Goal: Task Accomplishment & Management: Manage account settings

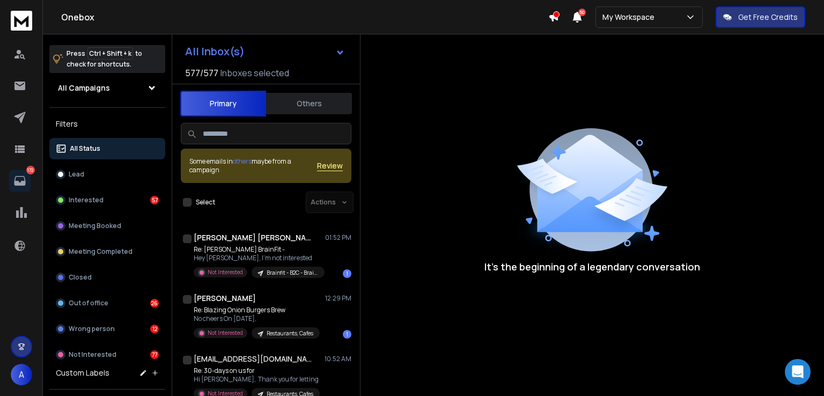
scroll to position [179, 0]
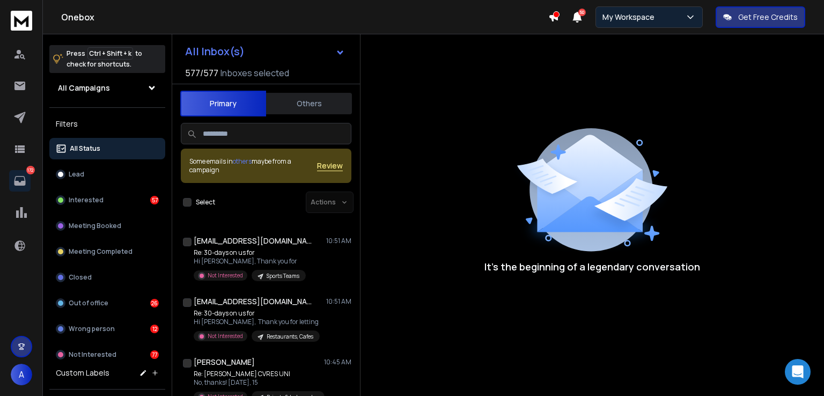
click at [680, 15] on div "My Workspace" at bounding box center [649, 17] width 93 height 11
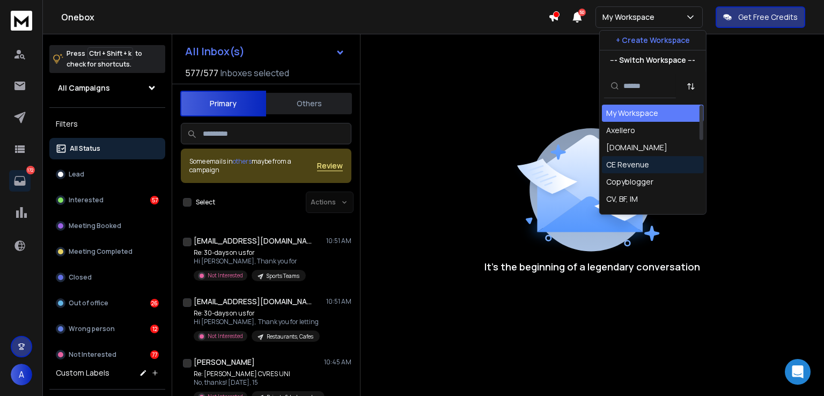
click at [645, 163] on div "CE Revenue" at bounding box center [627, 164] width 43 height 11
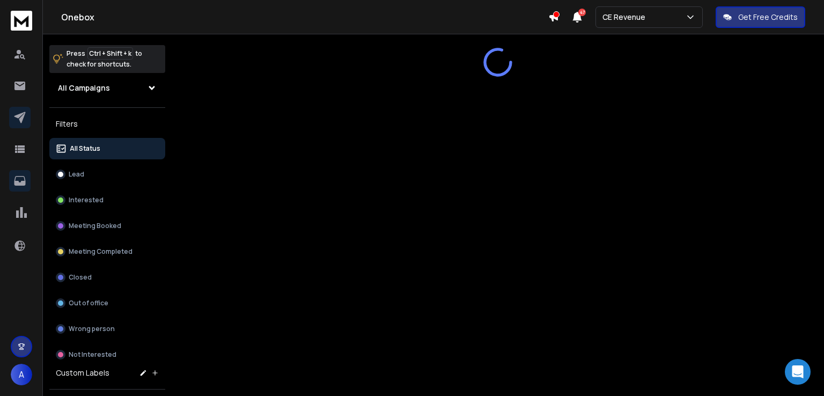
click at [15, 114] on icon at bounding box center [19, 117] width 13 height 13
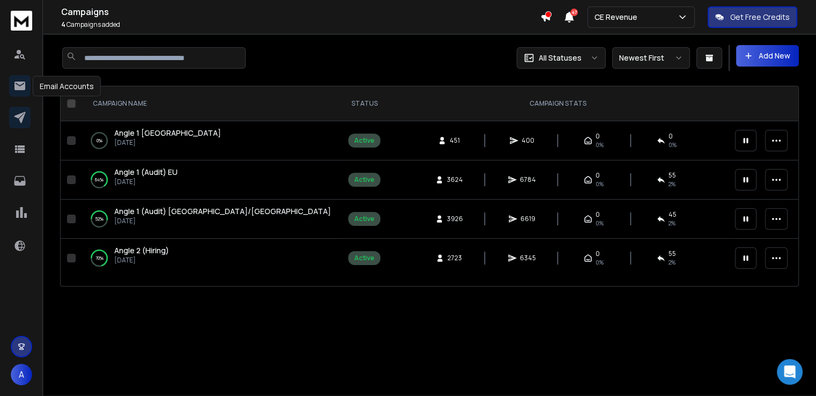
click at [13, 96] on link at bounding box center [19, 85] width 21 height 21
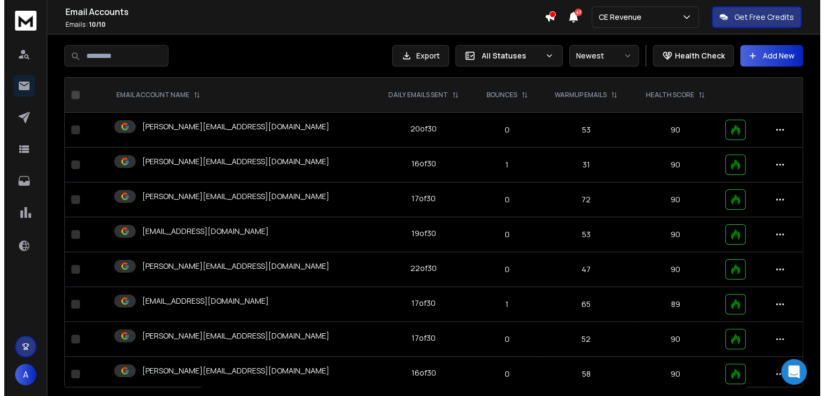
scroll to position [82, 0]
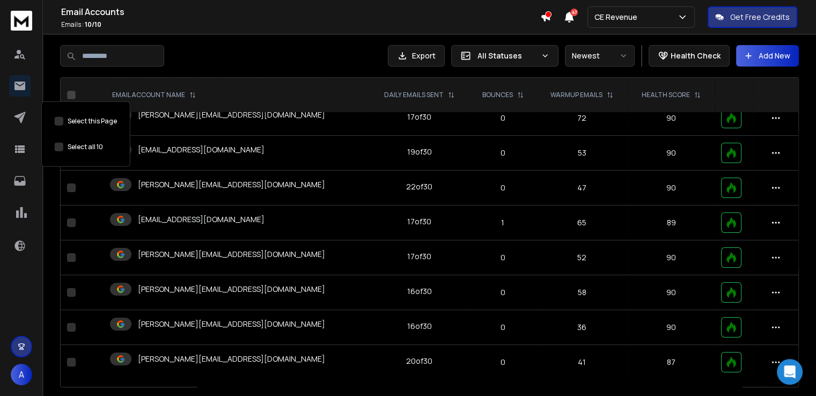
click at [69, 91] on button "Select this Page" at bounding box center [71, 95] width 9 height 9
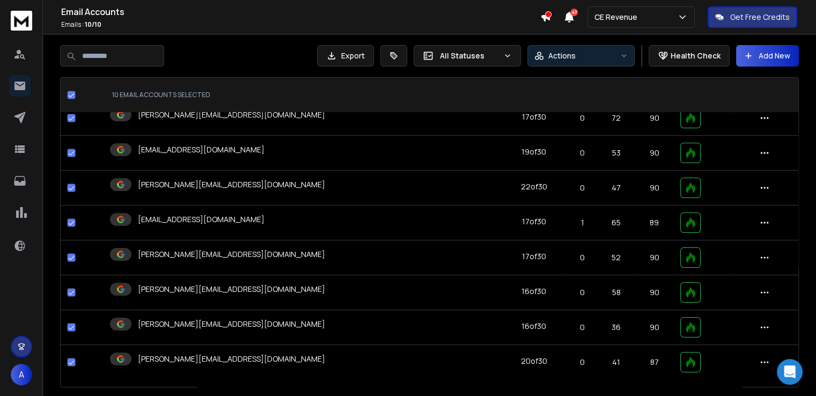
click at [601, 62] on button "Actions" at bounding box center [581, 55] width 107 height 21
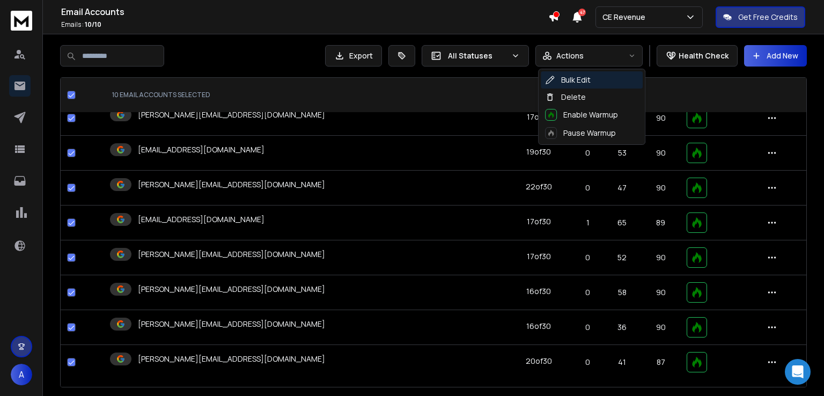
click at [603, 78] on div "Bulk Edit" at bounding box center [592, 79] width 102 height 17
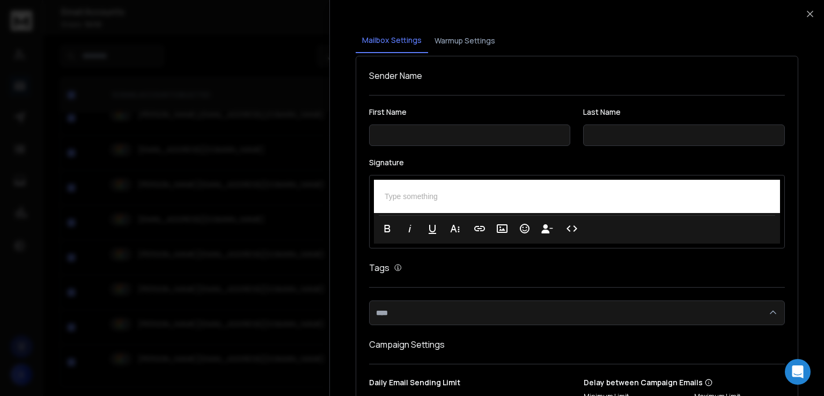
scroll to position [179, 0]
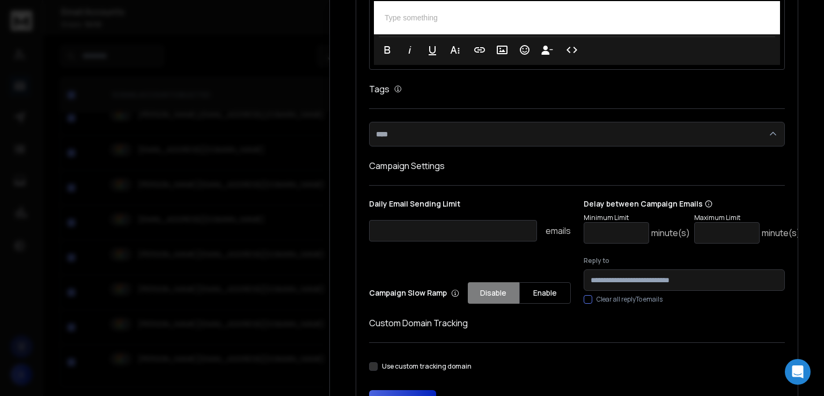
click at [423, 239] on input "number" at bounding box center [452, 230] width 167 height 21
type input "**"
click at [423, 386] on form "First Name Last Name Signature Type something Clear Formatting Font Family Aria…" at bounding box center [577, 171] width 416 height 482
click at [423, 389] on form "First Name Last Name Signature Type something Clear Formatting Font Family Aria…" at bounding box center [577, 171] width 416 height 482
click at [426, 391] on button "Save" at bounding box center [402, 400] width 67 height 21
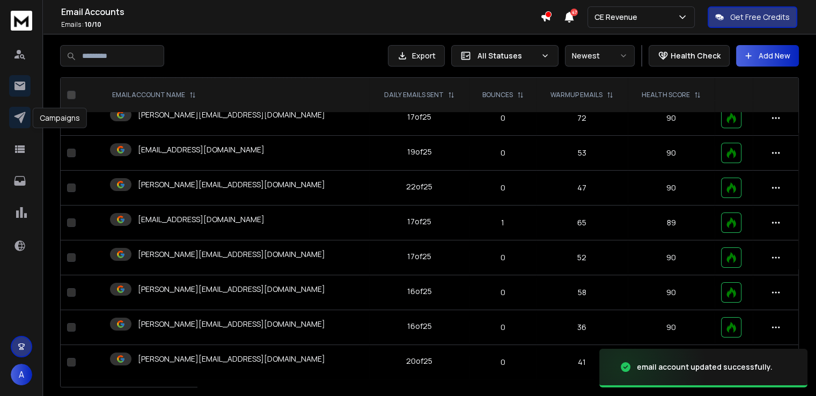
click at [20, 110] on link at bounding box center [19, 117] width 21 height 21
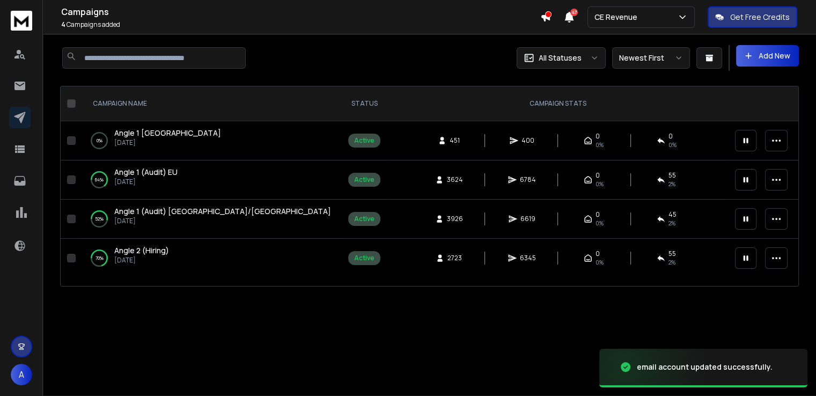
click at [198, 135] on div "0 % Angle 1 UAE 6 days ago" at bounding box center [211, 141] width 240 height 26
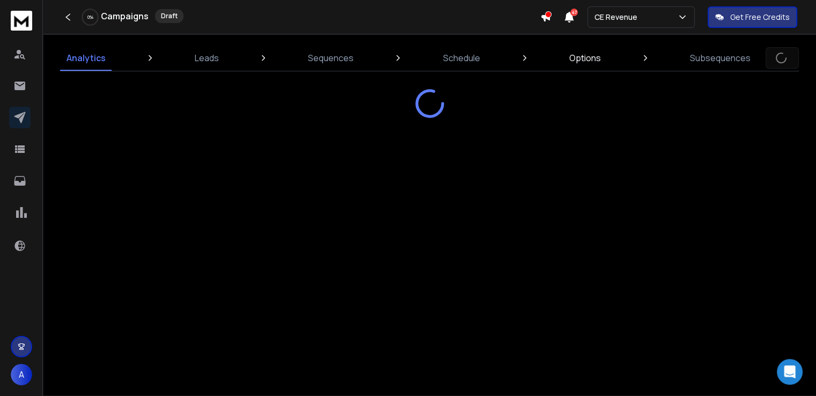
click at [582, 65] on link "Options" at bounding box center [585, 58] width 45 height 26
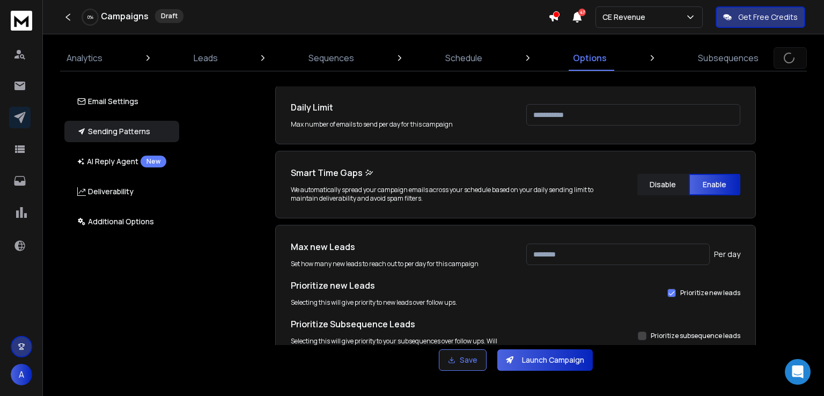
scroll to position [526, 0]
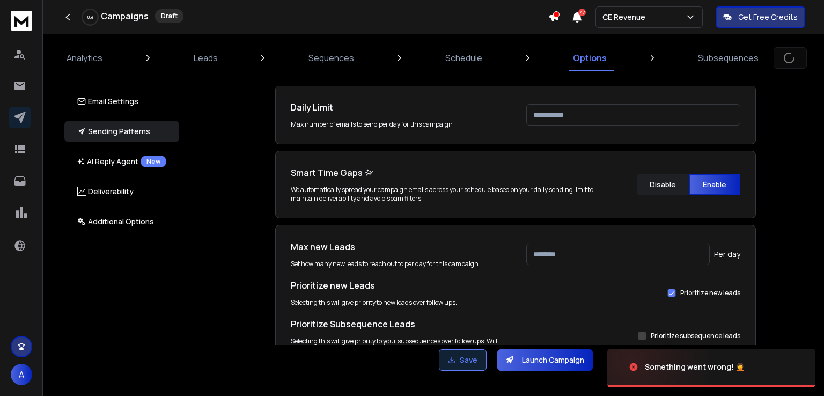
click at [466, 364] on button "Save" at bounding box center [463, 359] width 48 height 21
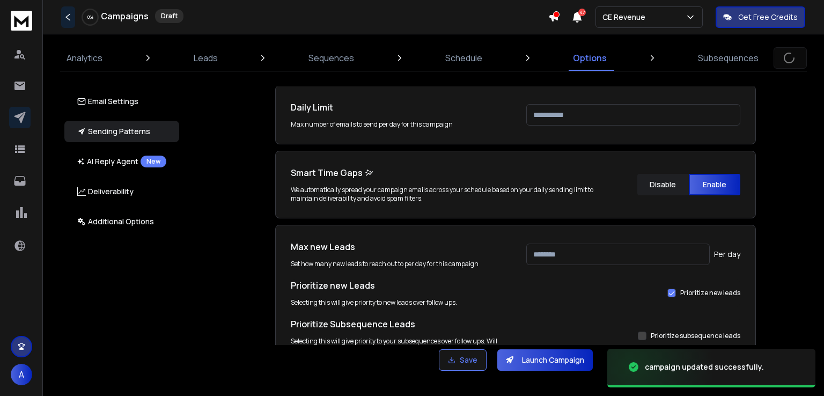
click at [65, 14] on icon at bounding box center [68, 17] width 10 height 10
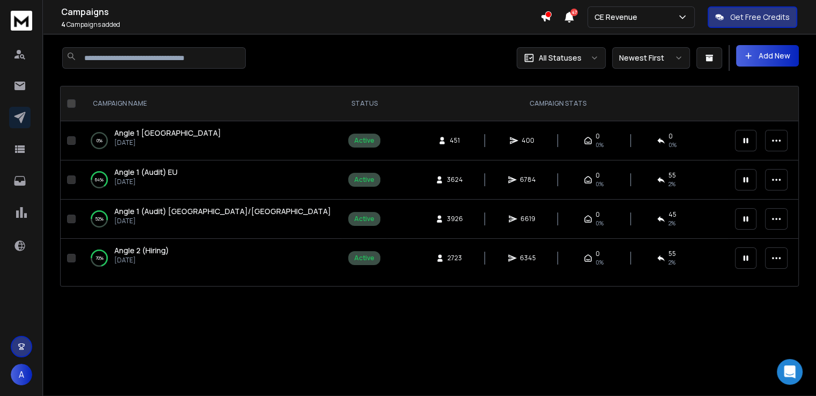
click at [187, 253] on div "70 % Angle 2 (Hiring) 4 months ago" at bounding box center [211, 258] width 240 height 26
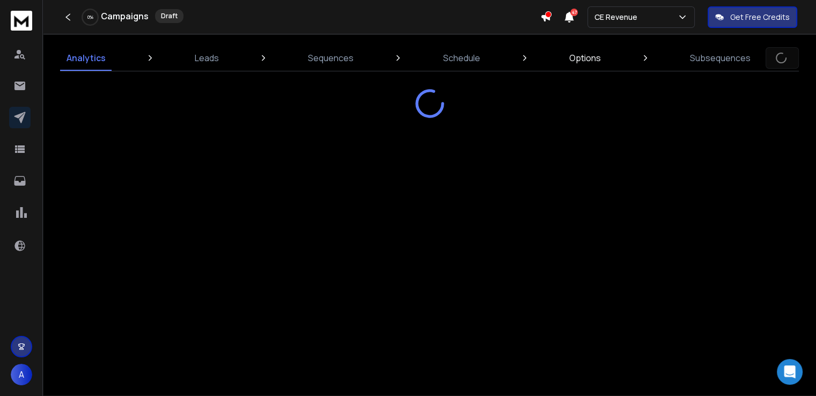
click at [582, 56] on p "Options" at bounding box center [585, 58] width 32 height 13
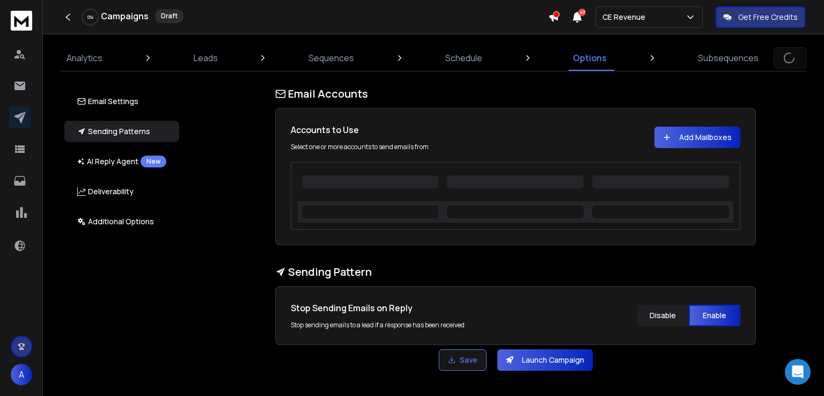
scroll to position [357, 0]
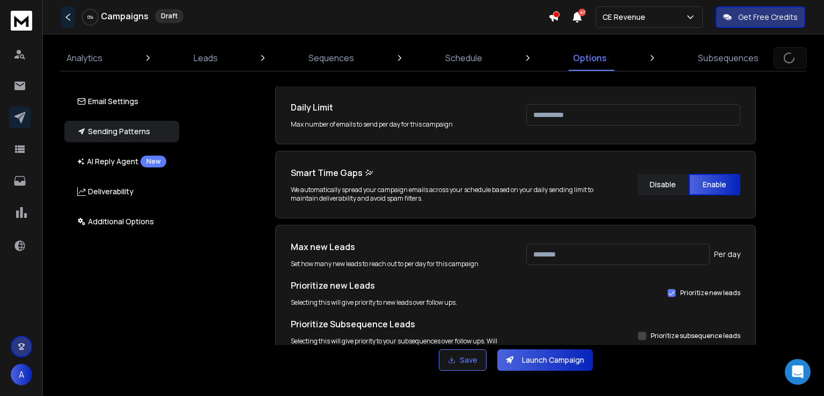
click at [68, 20] on icon at bounding box center [68, 17] width 10 height 10
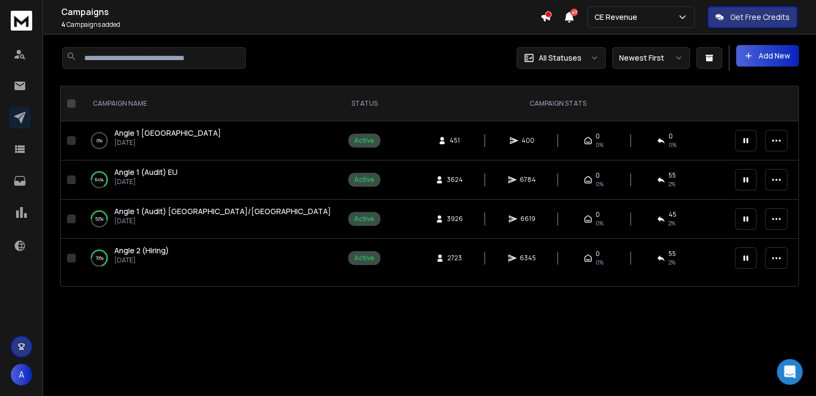
click at [202, 210] on div "52 % Angle 1 (Audit) USA/CA 4 months ago" at bounding box center [211, 219] width 240 height 26
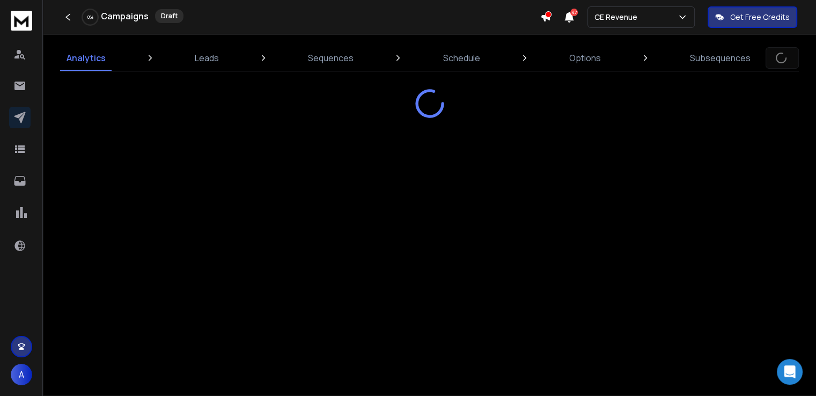
drag, startPoint x: 590, startPoint y: 78, endPoint x: 588, endPoint y: 71, distance: 6.8
click at [589, 76] on div "Analytics Leads Sequences Schedule Options Subsequences" at bounding box center [429, 266] width 739 height 442
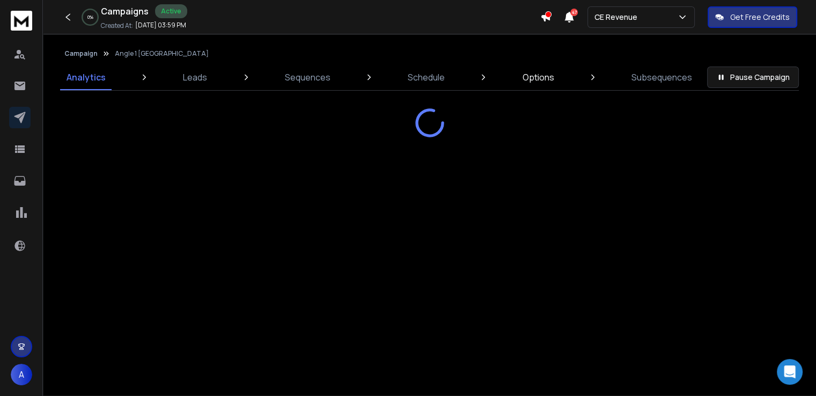
click at [551, 75] on p "Options" at bounding box center [539, 77] width 32 height 13
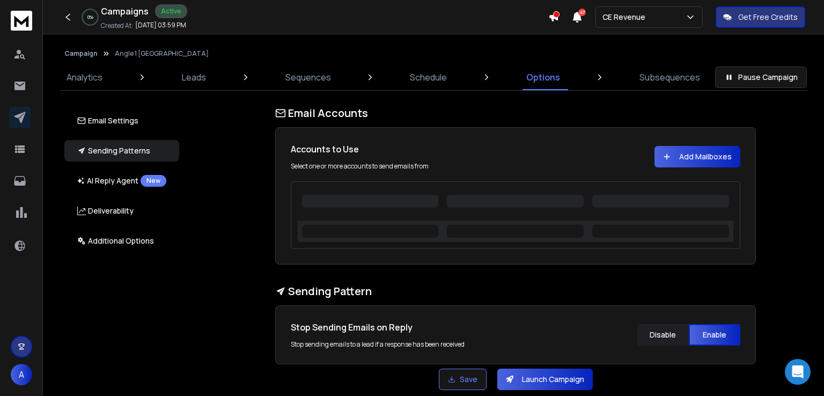
scroll to position [357, 0]
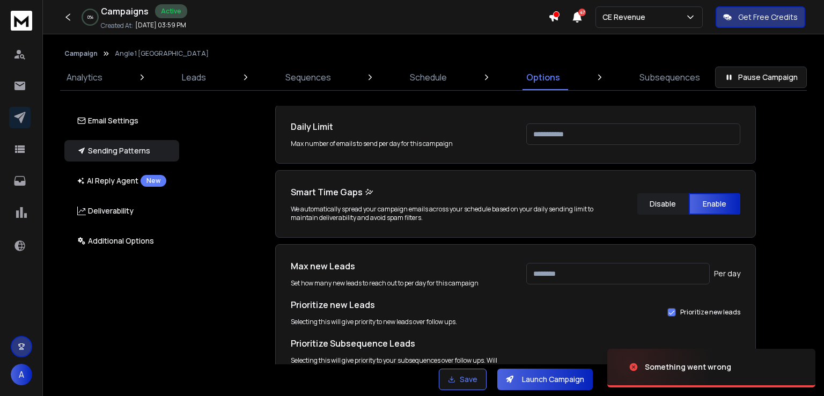
drag, startPoint x: 546, startPoint y: 136, endPoint x: 518, endPoint y: 139, distance: 27.6
click at [518, 139] on div "Daily Limit Max number of emails to send per day for this campaign **" at bounding box center [516, 134] width 450 height 28
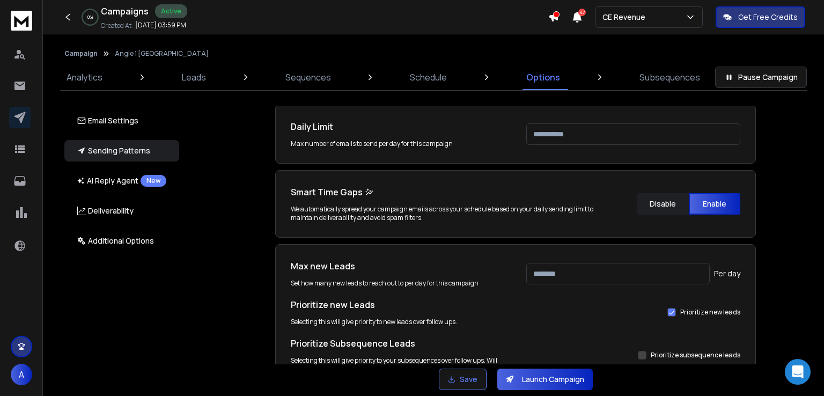
type input "**"
drag, startPoint x: 616, startPoint y: 270, endPoint x: 523, endPoint y: 273, distance: 92.9
click at [526, 273] on input "**" at bounding box center [618, 273] width 184 height 21
type input "**"
click at [460, 369] on button "Save" at bounding box center [463, 379] width 48 height 21
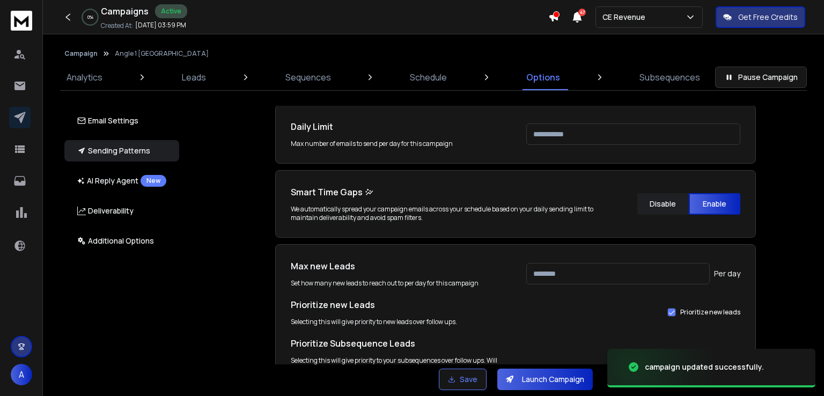
drag, startPoint x: 525, startPoint y: 394, endPoint x: 526, endPoint y: 385, distance: 9.7
click at [525, 392] on div "Your warmest leads are on your site – Turn visits into conversations Reach Out …" at bounding box center [412, 198] width 824 height 396
click at [526, 385] on button "Launch Campaign" at bounding box center [545, 379] width 96 height 21
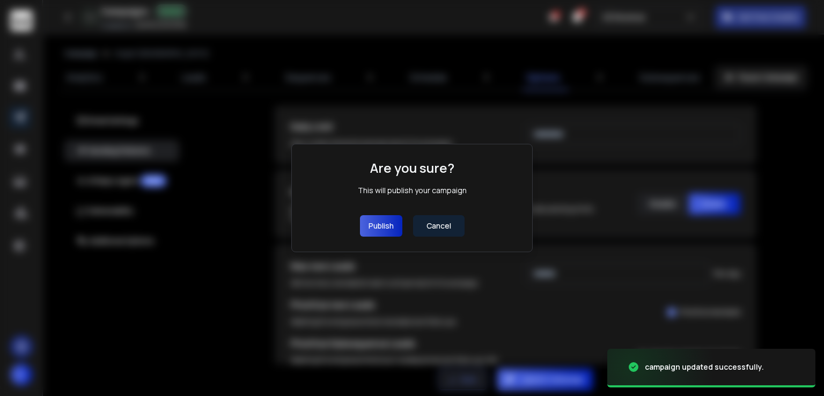
click at [380, 237] on div "Are you sure? This will publish your campaign Publish Cancel" at bounding box center [411, 198] width 241 height 108
click at [379, 225] on button "Publish" at bounding box center [381, 225] width 42 height 21
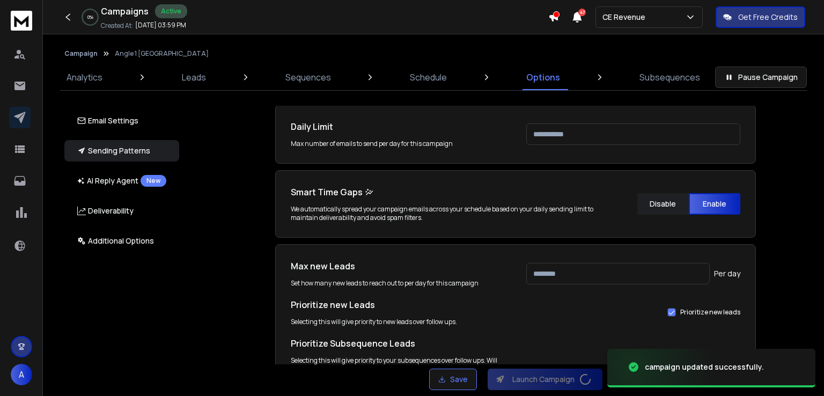
scroll to position [526, 0]
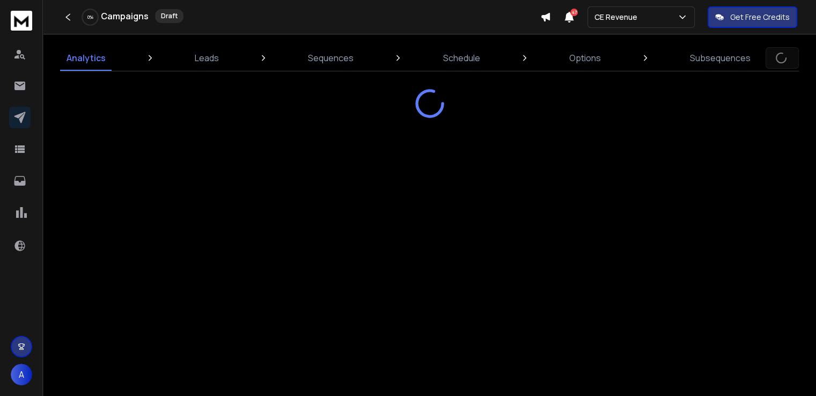
click at [71, 17] on icon at bounding box center [68, 17] width 10 height 10
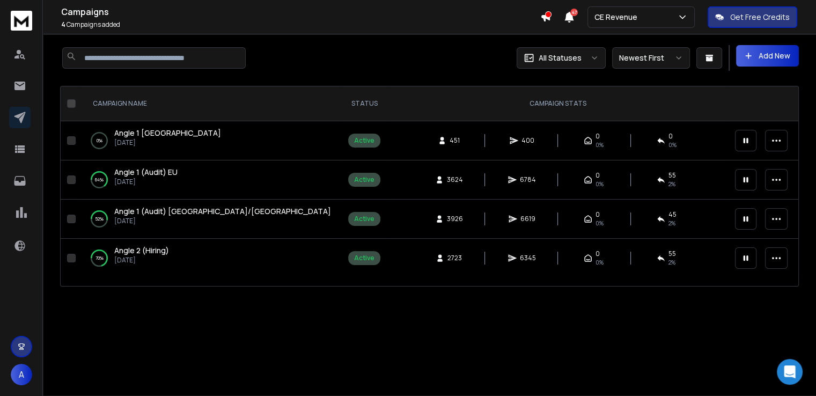
click at [180, 175] on div "64 % Angle 1 (Audit) EU [DATE]" at bounding box center [211, 180] width 240 height 26
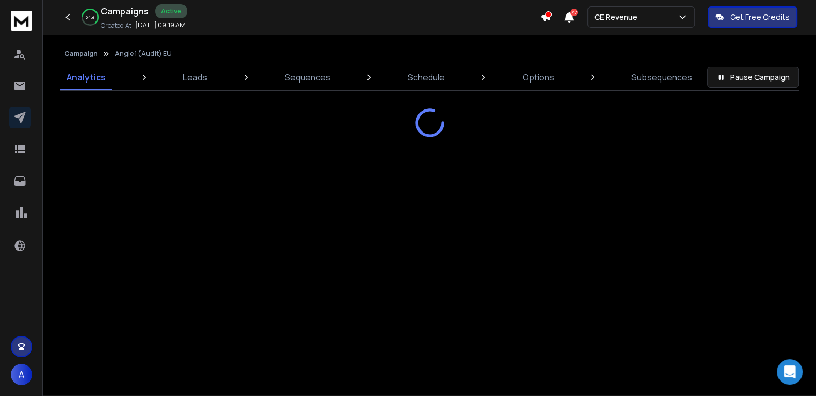
click at [584, 69] on div "Analytics Leads Sequences Schedule Options Subsequences" at bounding box center [379, 77] width 639 height 26
click at [545, 83] on p "Options" at bounding box center [539, 77] width 32 height 13
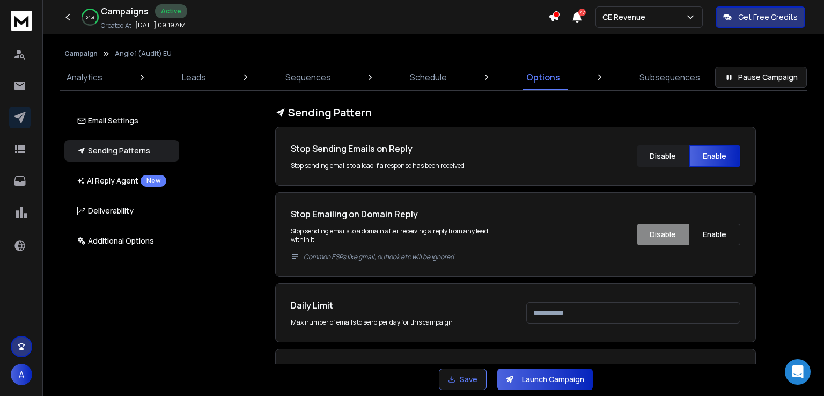
scroll to position [357, 0]
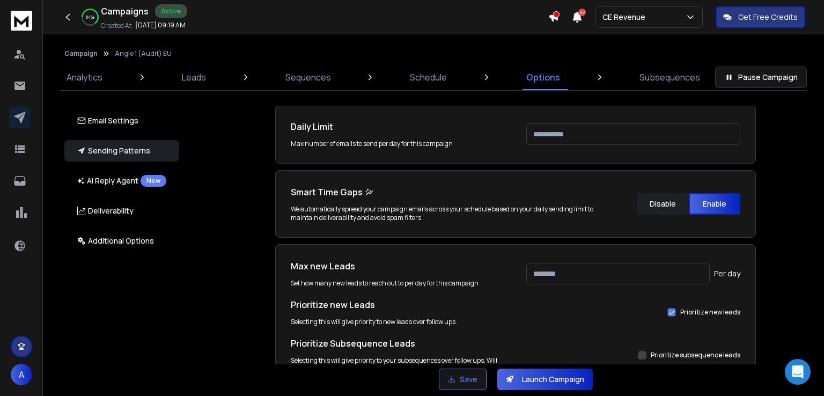
drag, startPoint x: 554, startPoint y: 283, endPoint x: 481, endPoint y: 286, distance: 72.5
click at [484, 286] on div "Max new Leads Set how many new leads to reach out to per day for this campaign …" at bounding box center [516, 326] width 450 height 133
type input "**"
drag, startPoint x: 598, startPoint y: 138, endPoint x: 513, endPoint y: 140, distance: 85.4
click at [513, 140] on div "Daily Limit Max number of emails to send per day for this campaign **" at bounding box center [516, 134] width 450 height 28
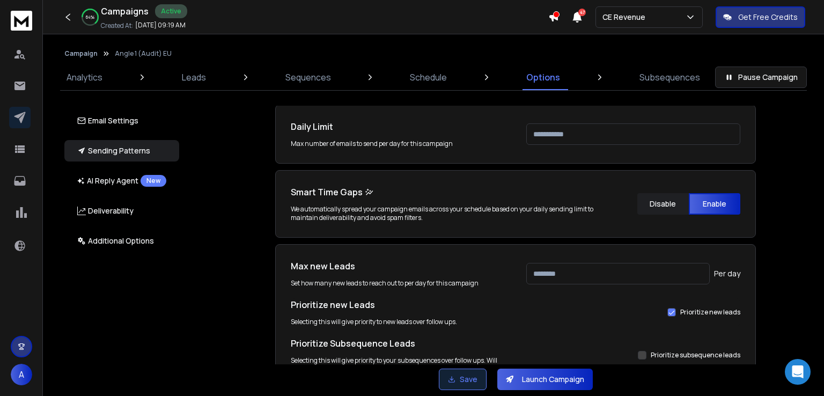
type input "**"
click at [474, 381] on button "Save" at bounding box center [463, 379] width 48 height 21
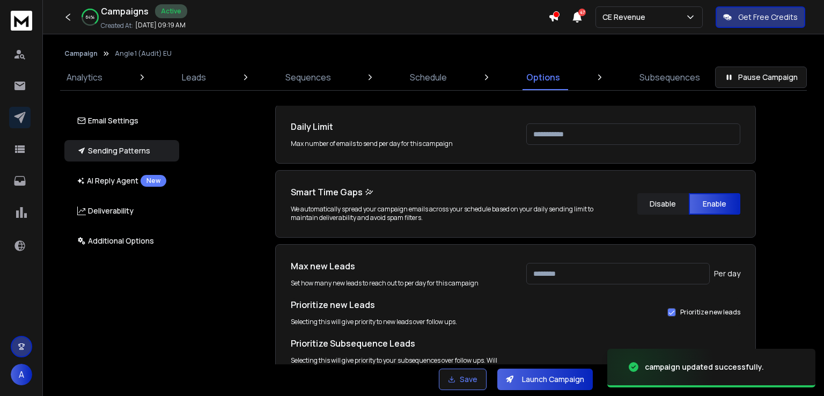
click at [547, 389] on button "Launch Campaign" at bounding box center [545, 379] width 96 height 21
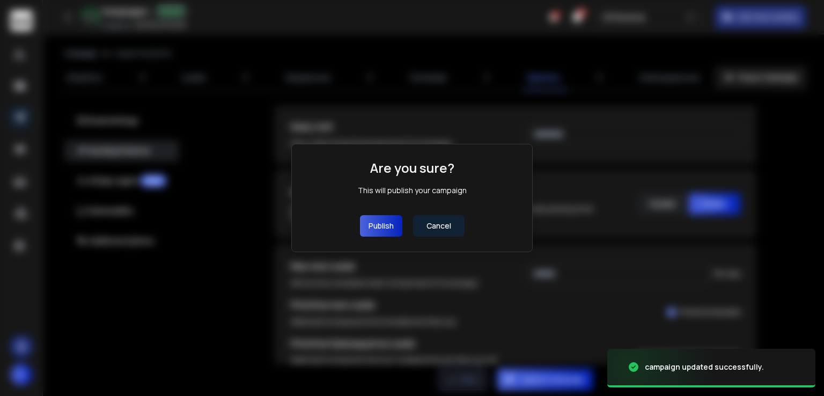
click at [370, 227] on button "Publish" at bounding box center [381, 225] width 42 height 21
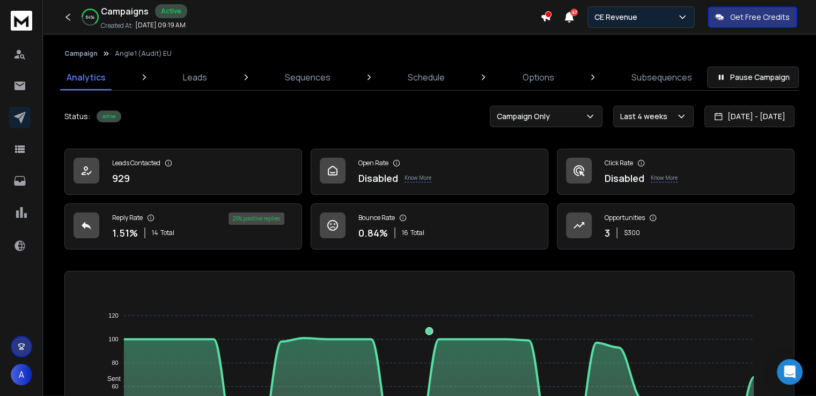
click at [640, 9] on button "CE Revenue" at bounding box center [641, 16] width 107 height 21
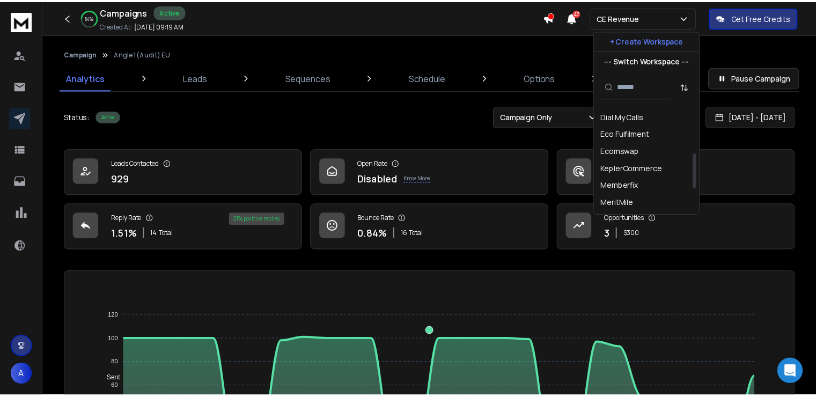
scroll to position [109, 0]
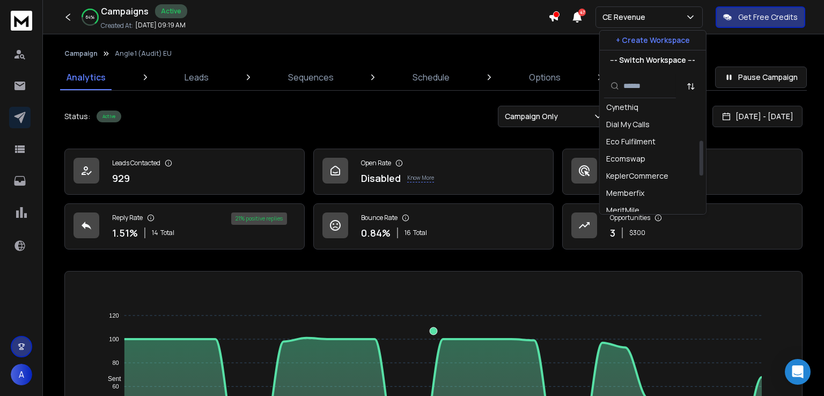
drag, startPoint x: 701, startPoint y: 178, endPoint x: 699, endPoint y: 155, distance: 23.2
click at [700, 155] on div at bounding box center [702, 158] width 4 height 35
click at [676, 142] on div "Eco Fulfilment" at bounding box center [653, 141] width 102 height 17
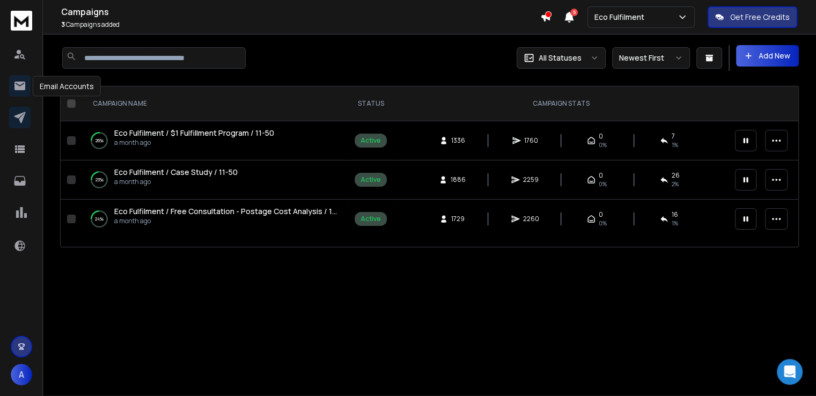
click at [24, 84] on icon at bounding box center [19, 86] width 11 height 9
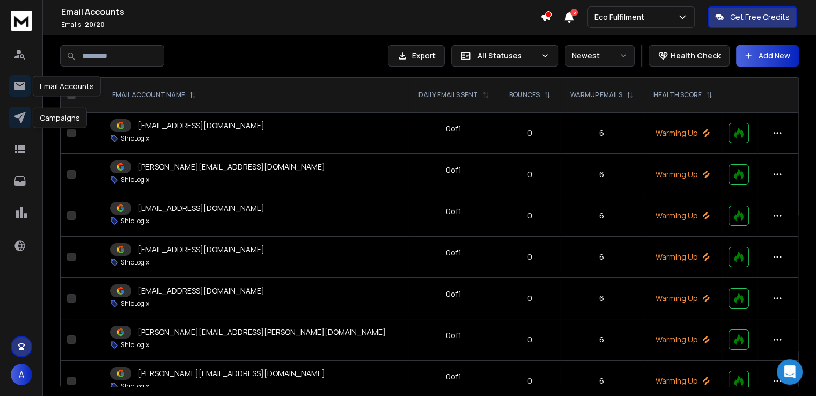
click at [29, 121] on link at bounding box center [19, 117] width 21 height 21
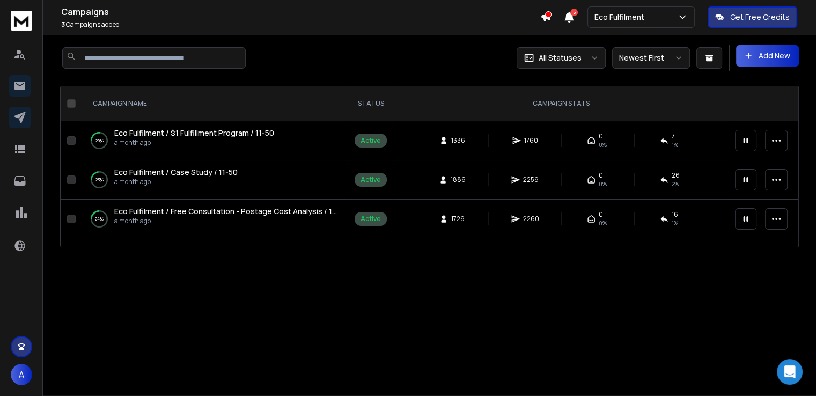
click at [12, 79] on link at bounding box center [19, 85] width 21 height 21
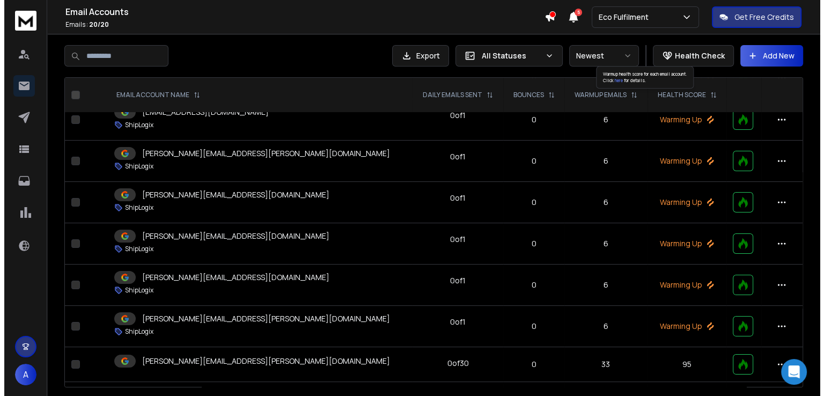
scroll to position [494, 0]
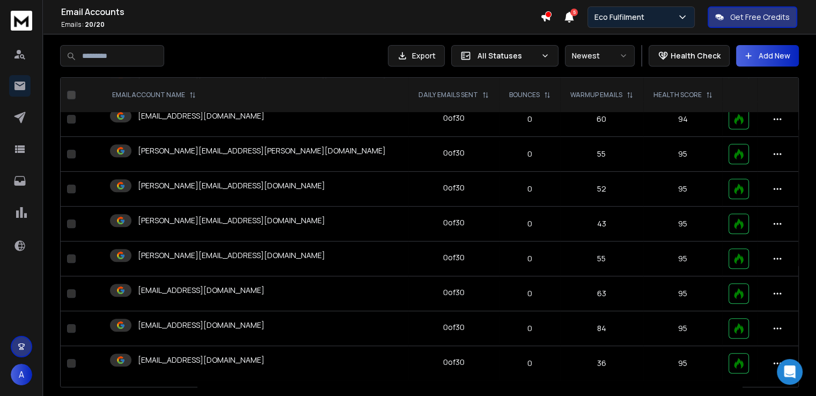
click at [669, 18] on div "Eco Fulfilment" at bounding box center [641, 17] width 93 height 11
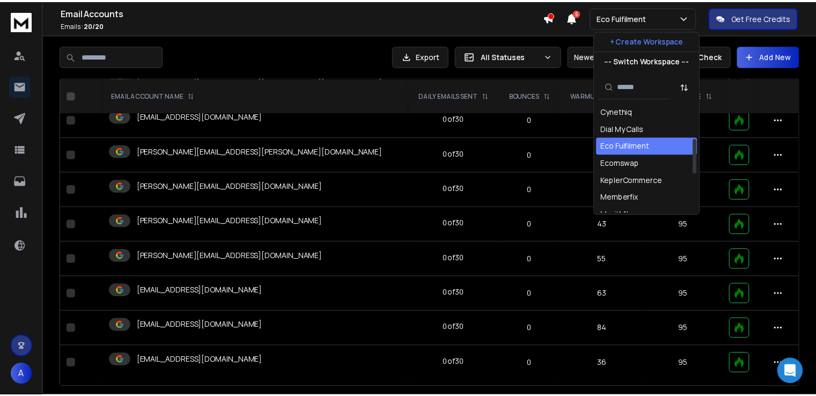
scroll to position [112, 0]
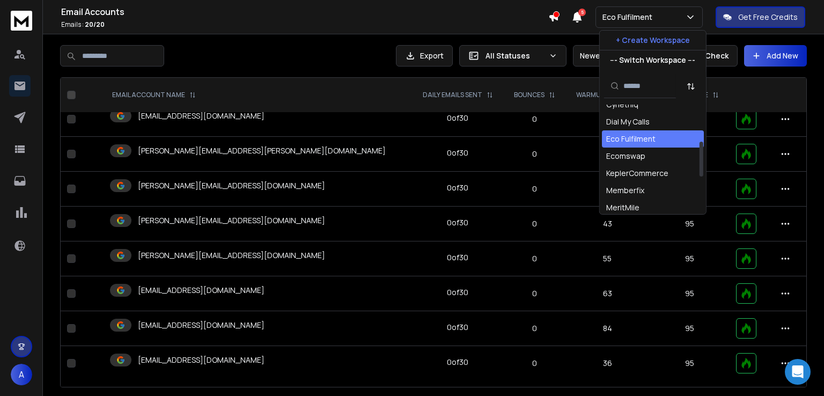
drag, startPoint x: 701, startPoint y: 123, endPoint x: 704, endPoint y: 159, distance: 36.6
click at [704, 159] on div at bounding box center [702, 159] width 4 height 35
click at [689, 165] on div "KeplerCommerce" at bounding box center [653, 173] width 102 height 17
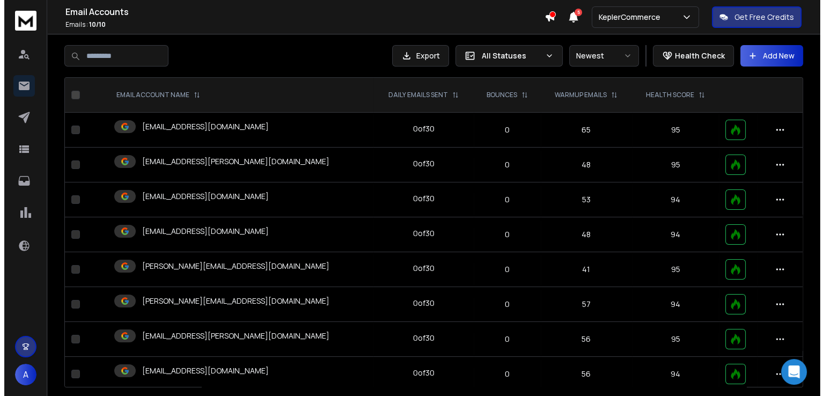
scroll to position [82, 0]
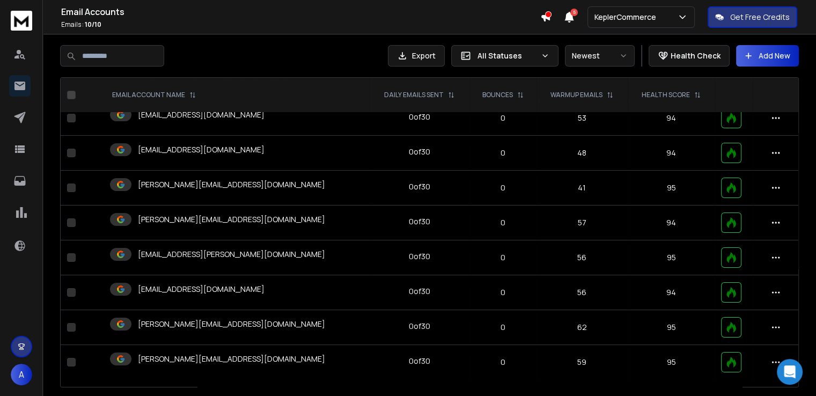
click at [630, 5] on div "Email Accounts Emails : 10 / 10 5 KeplerCommerce Get Free Credits" at bounding box center [408, 17] width 816 height 34
drag, startPoint x: 636, startPoint y: 14, endPoint x: 640, endPoint y: 20, distance: 7.2
click at [638, 14] on p "KeplerCommerce" at bounding box center [628, 17] width 66 height 11
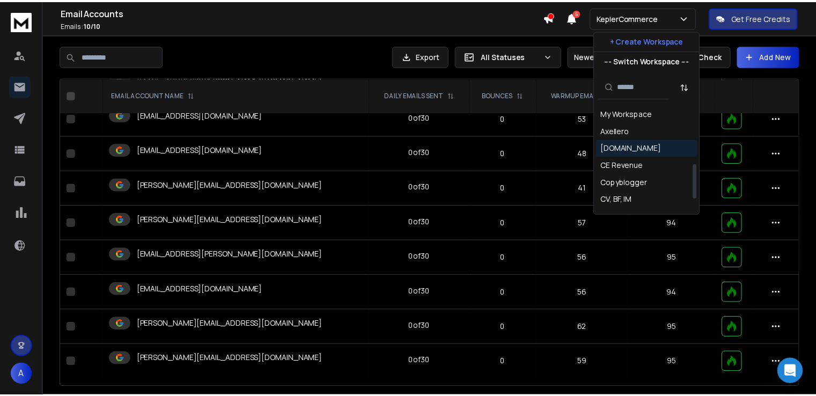
scroll to position [219, 0]
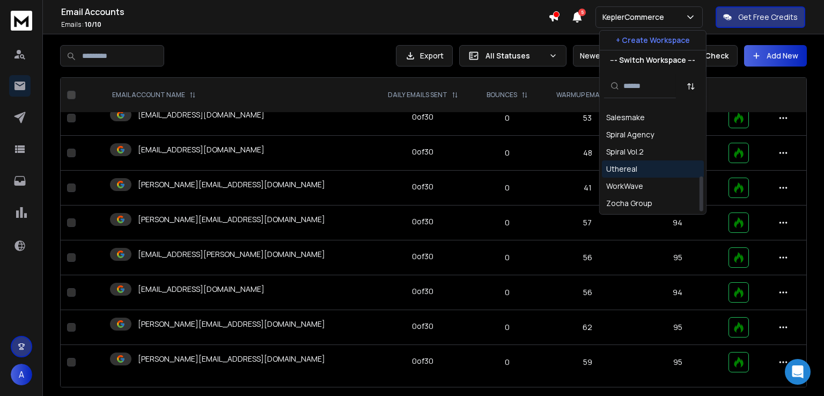
click at [658, 161] on div "Uthereal" at bounding box center [653, 168] width 102 height 17
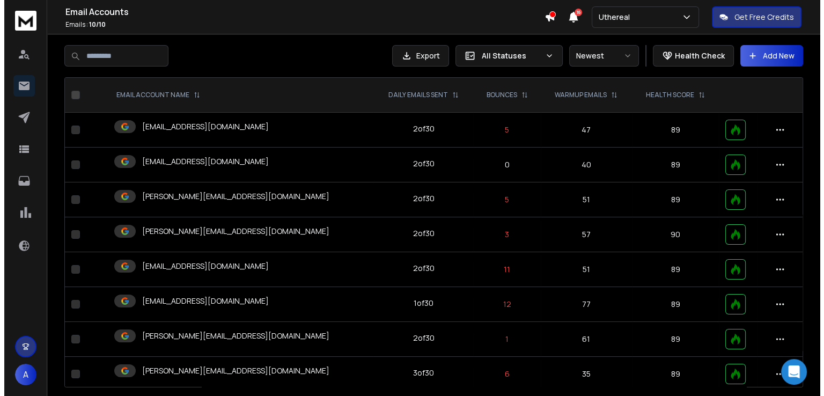
scroll to position [82, 0]
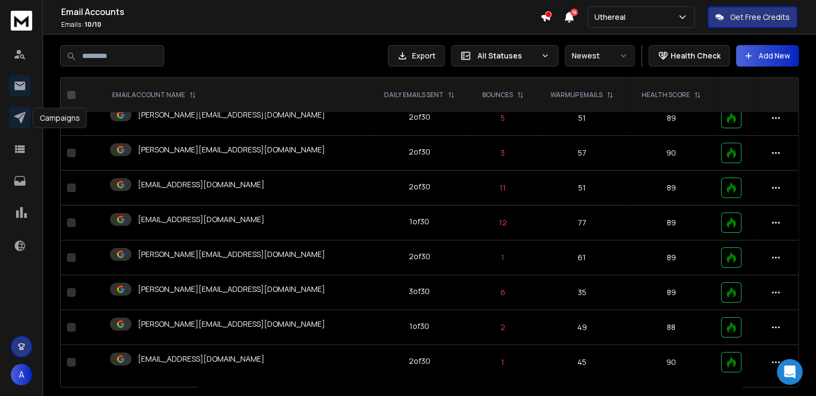
click at [17, 116] on icon at bounding box center [19, 117] width 11 height 11
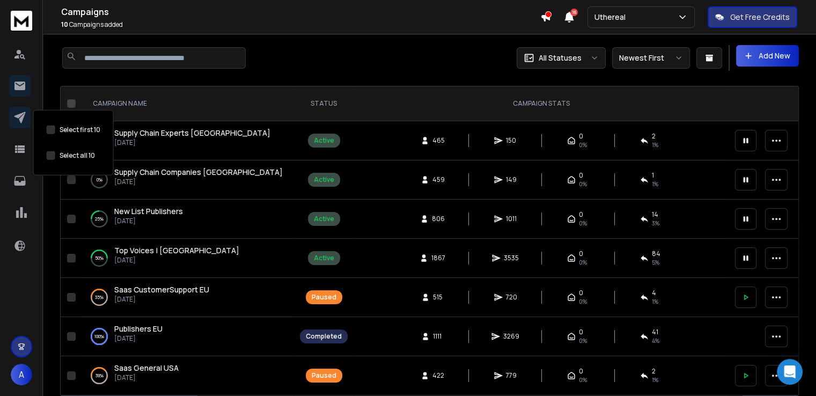
click at [17, 81] on icon at bounding box center [19, 85] width 13 height 13
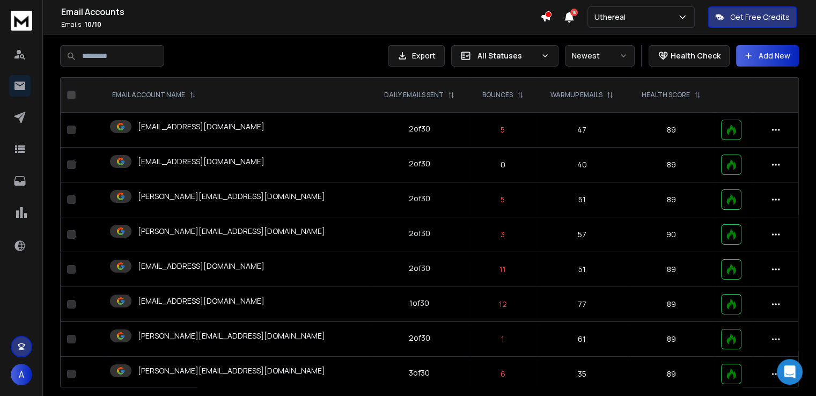
click at [470, 123] on td "5" at bounding box center [503, 130] width 67 height 35
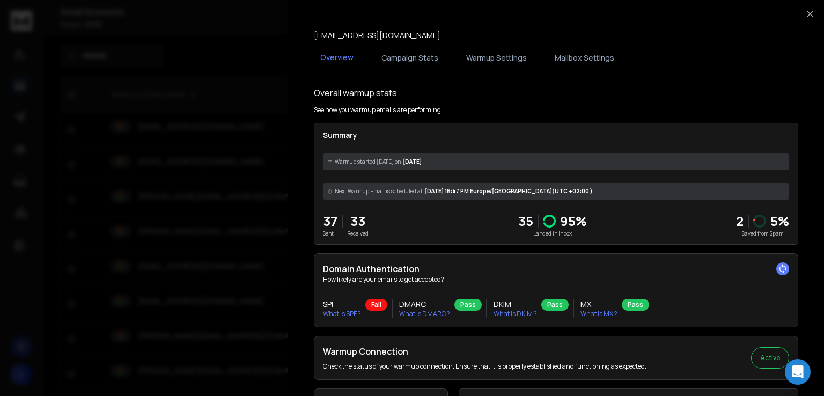
click at [424, 58] on button "Campaign Stats" at bounding box center [410, 58] width 70 height 24
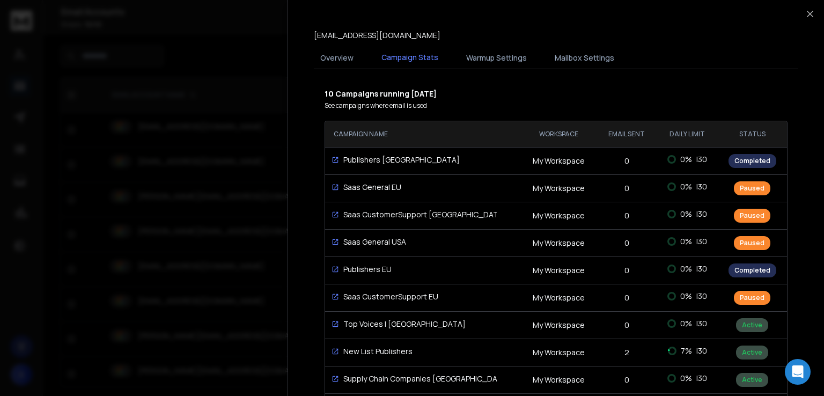
click at [109, 129] on div at bounding box center [412, 198] width 824 height 396
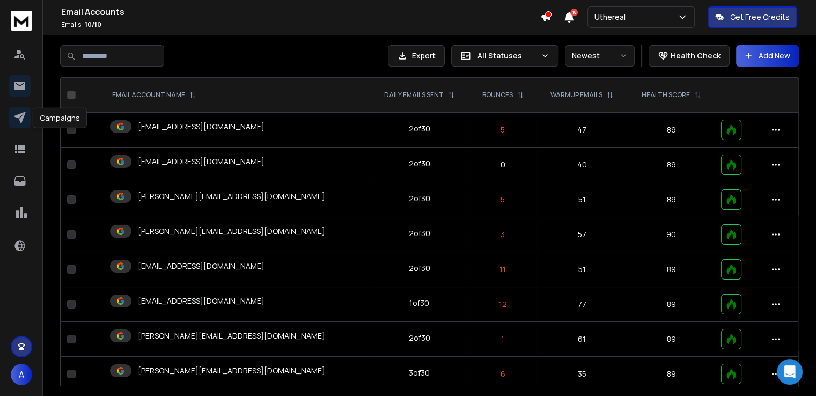
click at [24, 120] on icon at bounding box center [19, 117] width 13 height 13
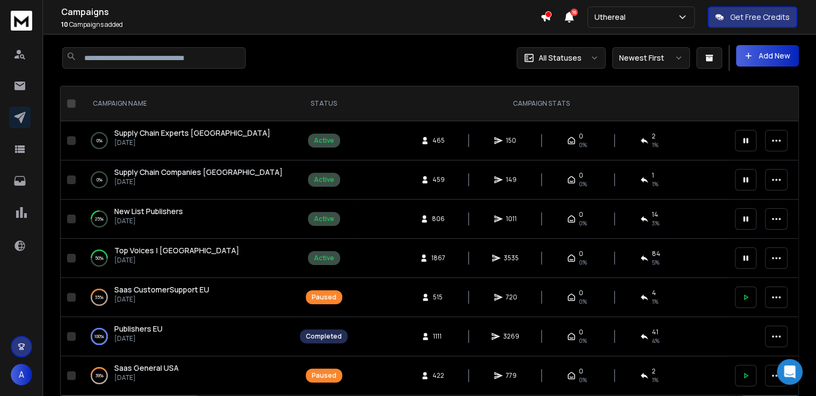
click at [163, 138] on p "4 days ago" at bounding box center [192, 142] width 156 height 9
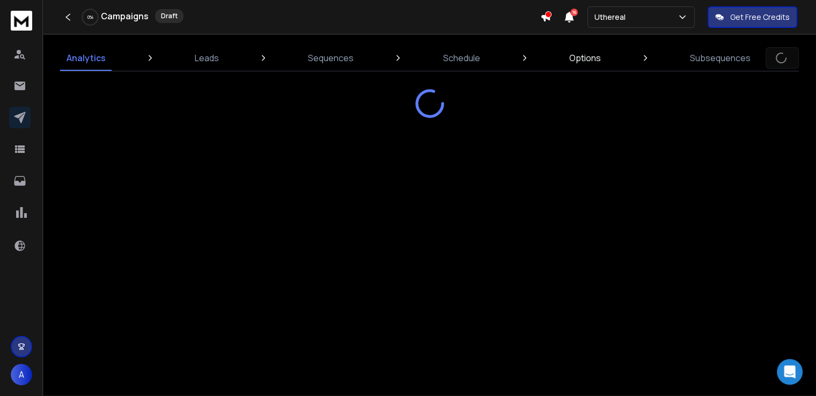
click at [588, 56] on p "Options" at bounding box center [585, 58] width 32 height 13
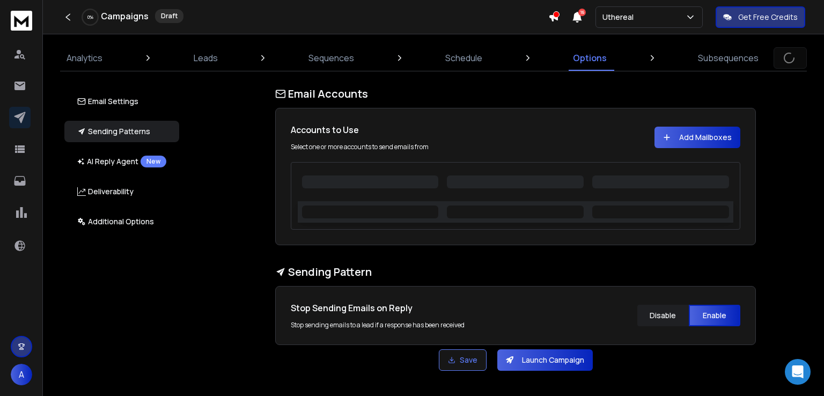
scroll to position [357, 0]
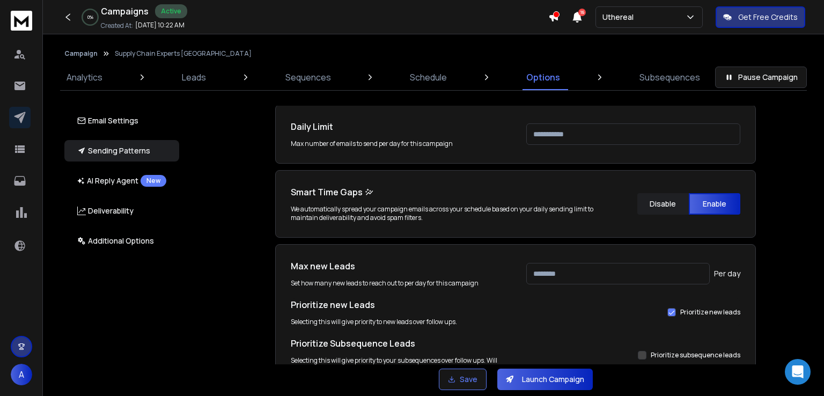
drag, startPoint x: 543, startPoint y: 134, endPoint x: 489, endPoint y: 133, distance: 54.2
click at [489, 133] on div "Daily Limit Max number of emails to send per day for this campaign **" at bounding box center [516, 134] width 450 height 28
type input "**"
drag, startPoint x: 587, startPoint y: 269, endPoint x: 472, endPoint y: 267, distance: 114.3
click at [473, 267] on div "Max new Leads Set how many new leads to reach out to per day for this campaign …" at bounding box center [516, 274] width 450 height 28
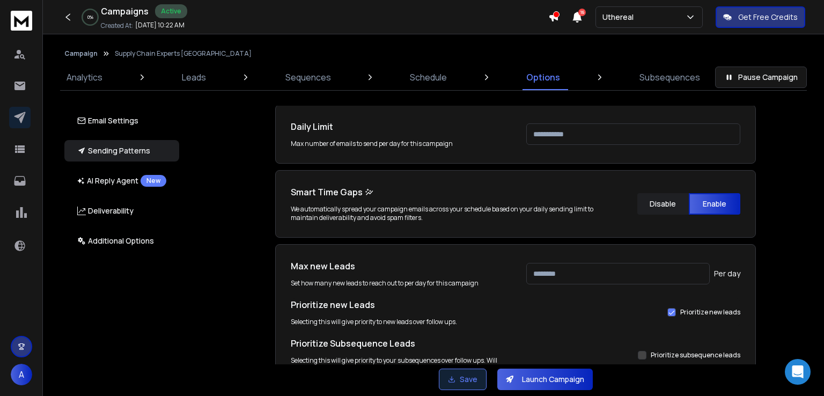
type input "**"
click at [462, 377] on button "Save" at bounding box center [463, 379] width 48 height 21
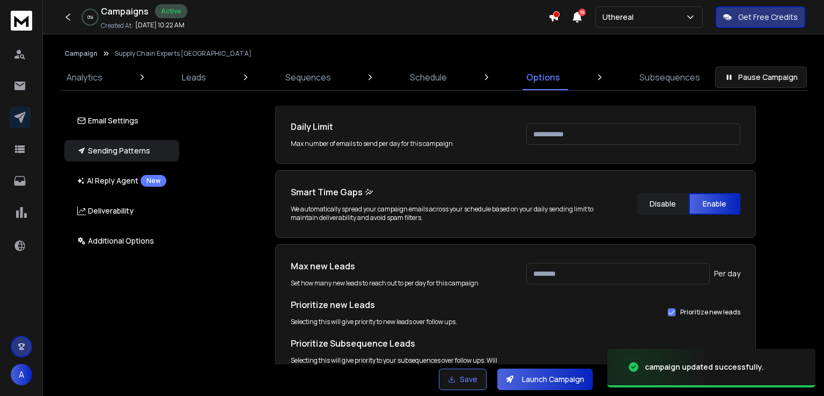
click at [552, 378] on button "Launch Campaign" at bounding box center [545, 379] width 96 height 21
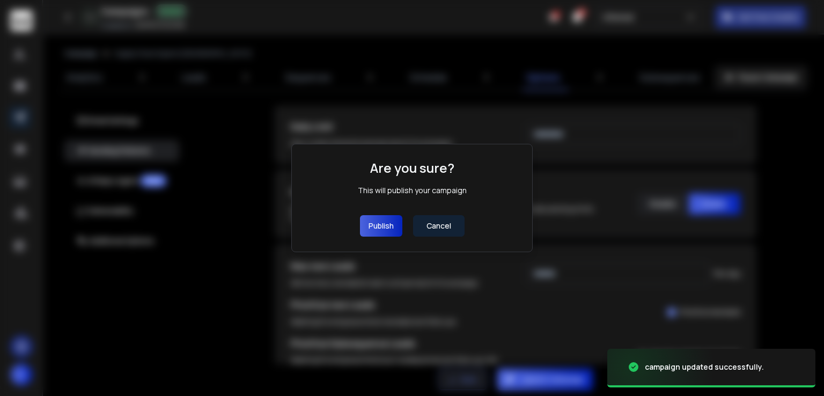
click at [384, 223] on button "Publish" at bounding box center [381, 225] width 42 height 21
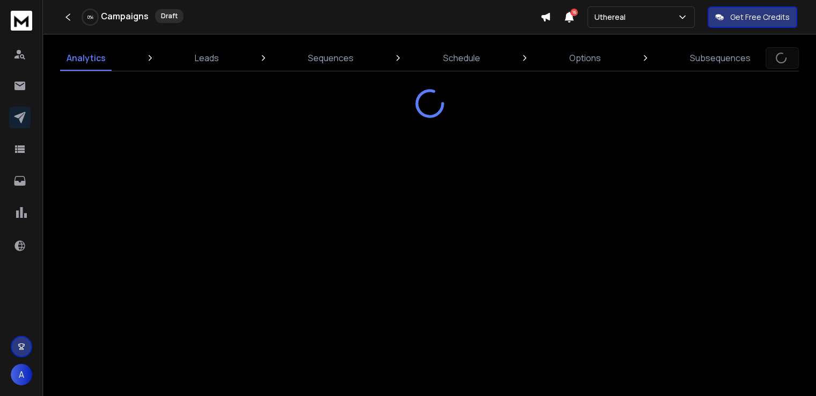
click at [66, 21] on icon at bounding box center [68, 17] width 10 height 10
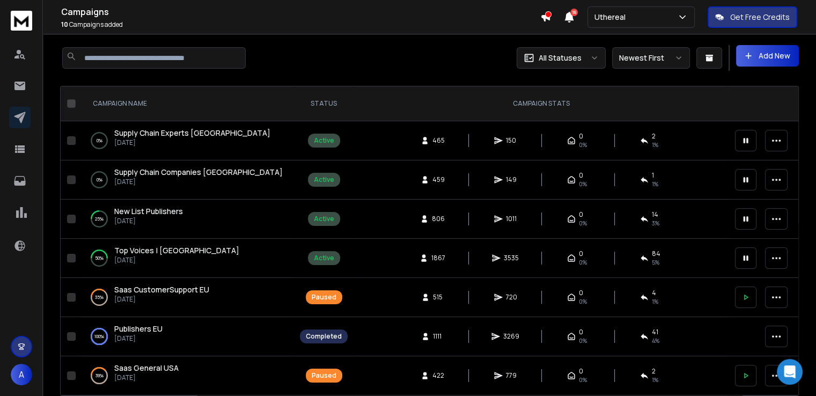
click at [174, 179] on p "[DATE]" at bounding box center [198, 182] width 169 height 9
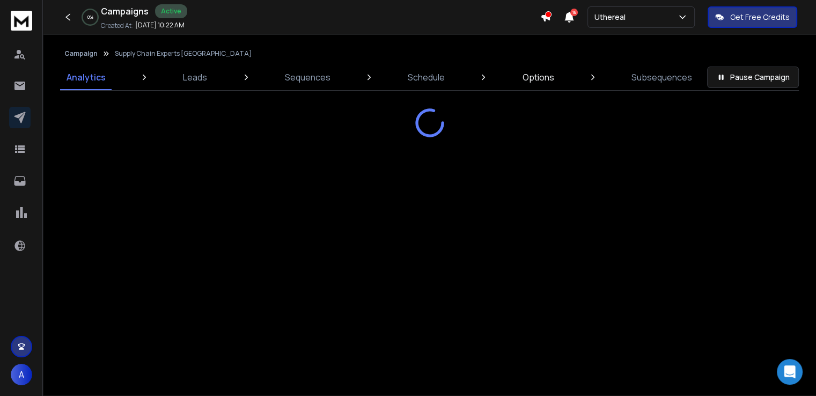
click at [543, 79] on p "Options" at bounding box center [539, 77] width 32 height 13
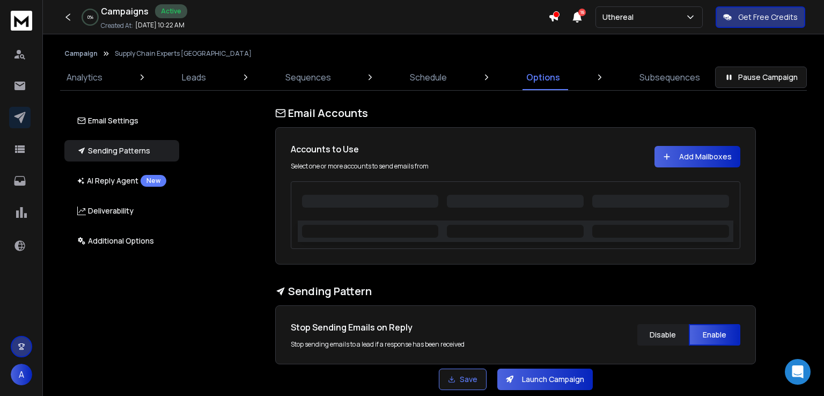
scroll to position [179, 0]
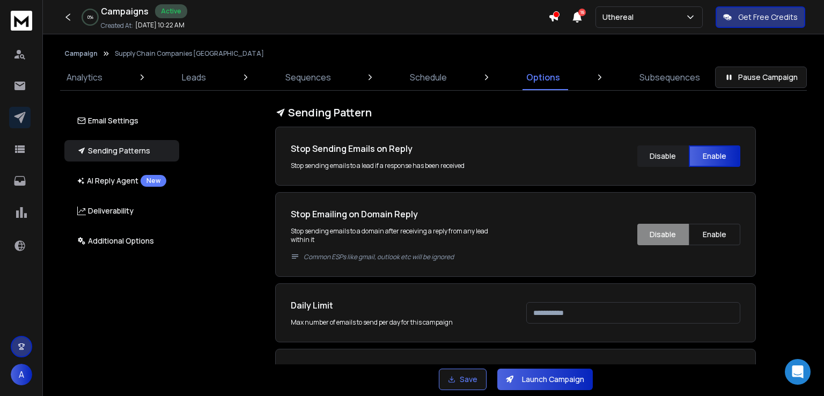
drag, startPoint x: 602, startPoint y: 320, endPoint x: 494, endPoint y: 327, distance: 107.5
click at [494, 326] on div "Daily Limit Max number of emails to send per day for this campaign **" at bounding box center [515, 312] width 481 height 59
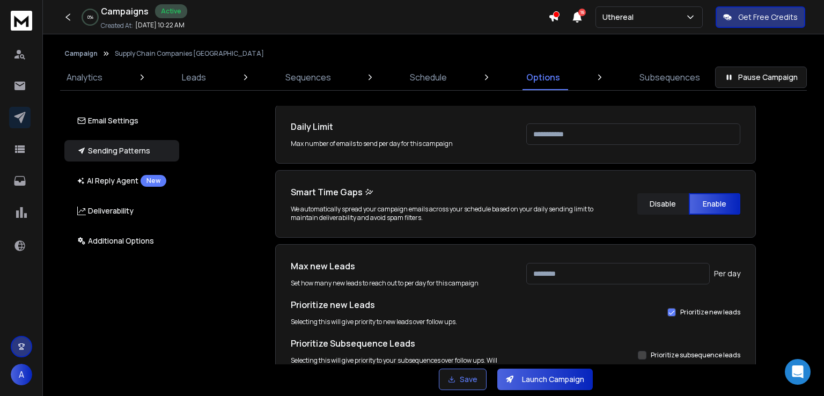
type input "**"
drag, startPoint x: 574, startPoint y: 269, endPoint x: 467, endPoint y: 263, distance: 106.4
click at [474, 269] on div "Max new Leads Set how many new leads to reach out to per day for this campaign …" at bounding box center [516, 274] width 450 height 28
type input "**"
drag, startPoint x: 442, startPoint y: 383, endPoint x: 467, endPoint y: 394, distance: 27.4
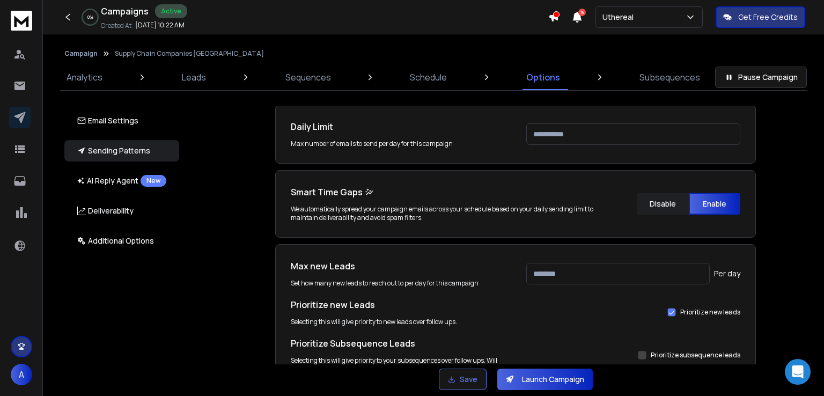
click at [443, 383] on button "Save" at bounding box center [463, 379] width 48 height 21
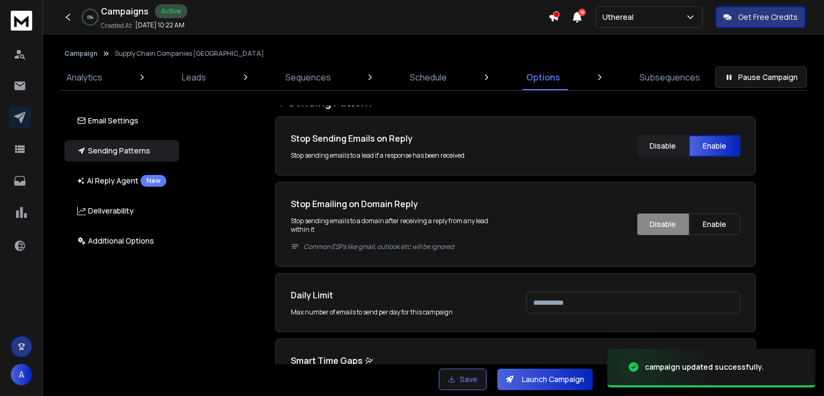
scroll to position [526, 0]
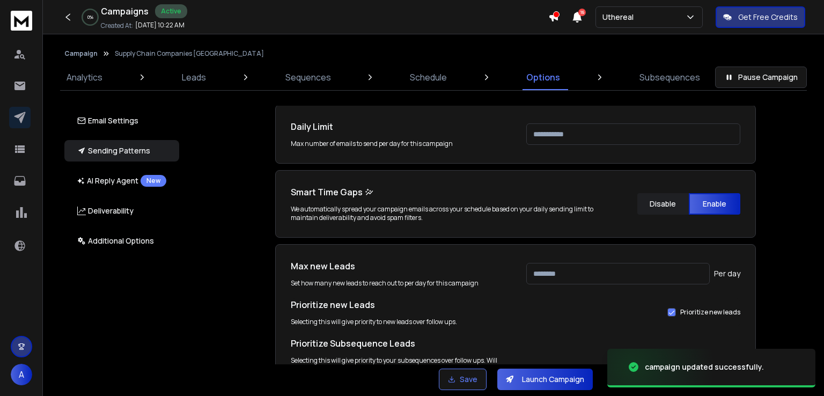
click at [534, 378] on button "Launch Campaign" at bounding box center [545, 379] width 96 height 21
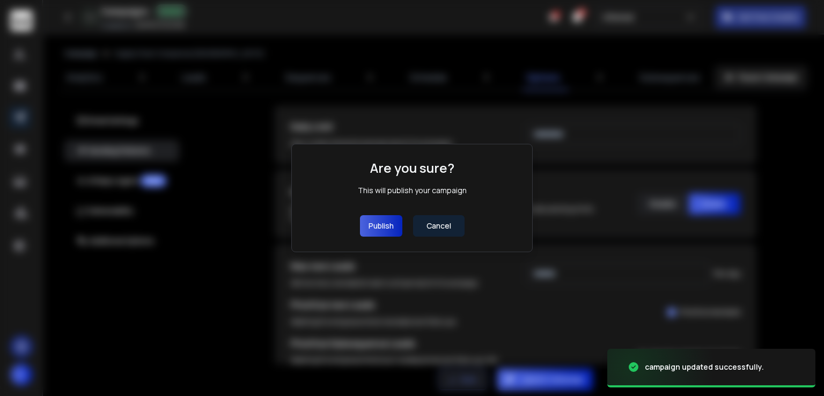
click at [377, 227] on button "Publish" at bounding box center [381, 225] width 42 height 21
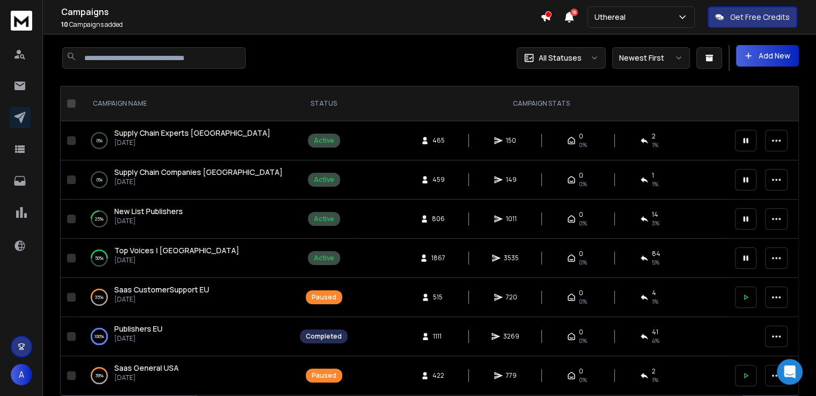
click at [180, 229] on div "New List Publishers 24 days ago" at bounding box center [148, 219] width 69 height 26
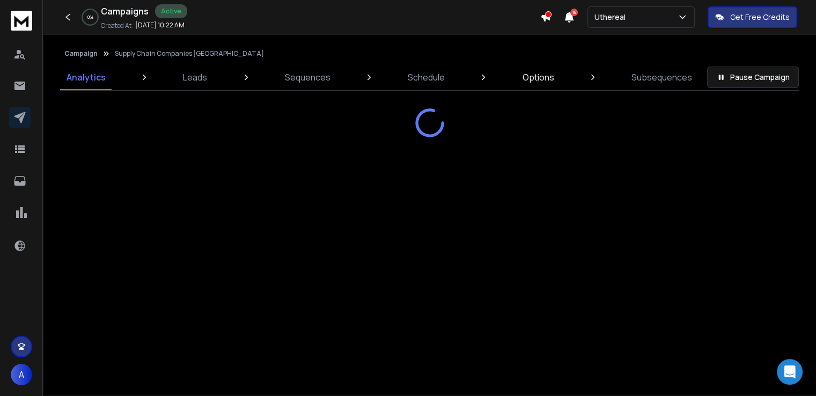
click at [541, 79] on p "Options" at bounding box center [539, 77] width 32 height 13
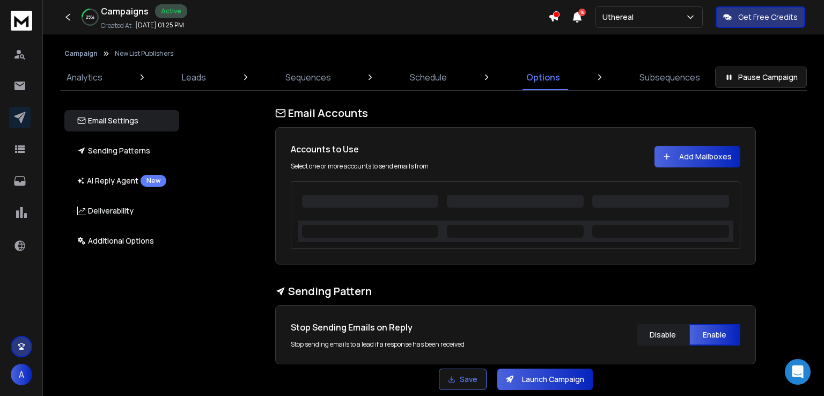
scroll to position [179, 0]
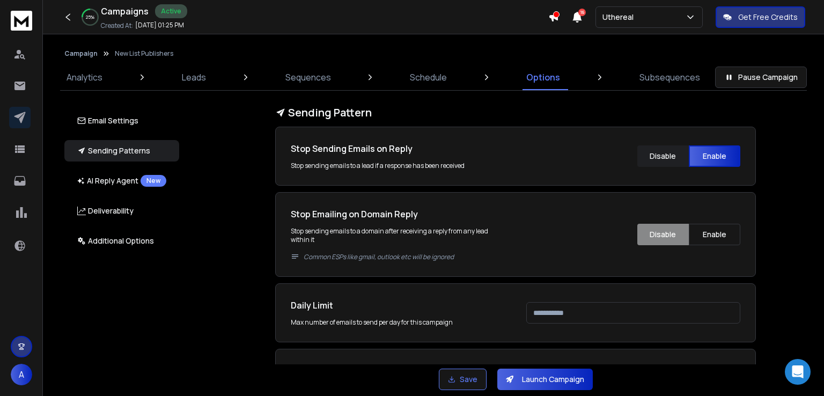
drag, startPoint x: 558, startPoint y: 308, endPoint x: 419, endPoint y: 271, distance: 143.8
click at [468, 301] on div "Daily Limit Max number of emails to send per day for this campaign **" at bounding box center [516, 313] width 450 height 28
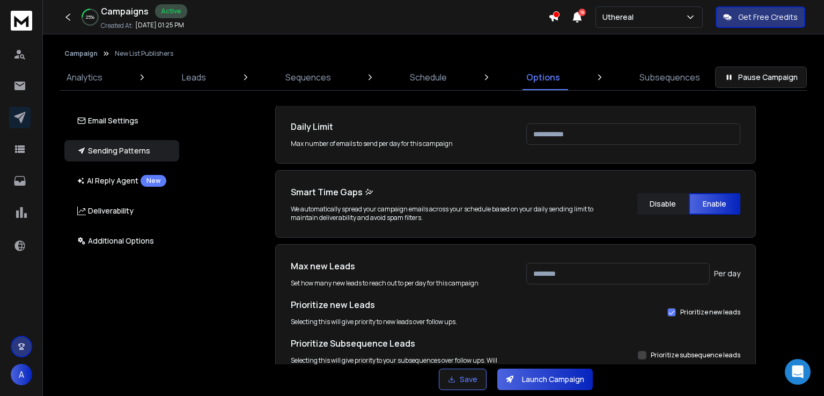
scroll to position [526, 0]
type input "**"
drag, startPoint x: 586, startPoint y: 273, endPoint x: 440, endPoint y: 273, distance: 146.5
click at [455, 271] on div "Max new Leads Set how many new leads to reach out to per day for this campaign …" at bounding box center [516, 274] width 450 height 28
type input "**"
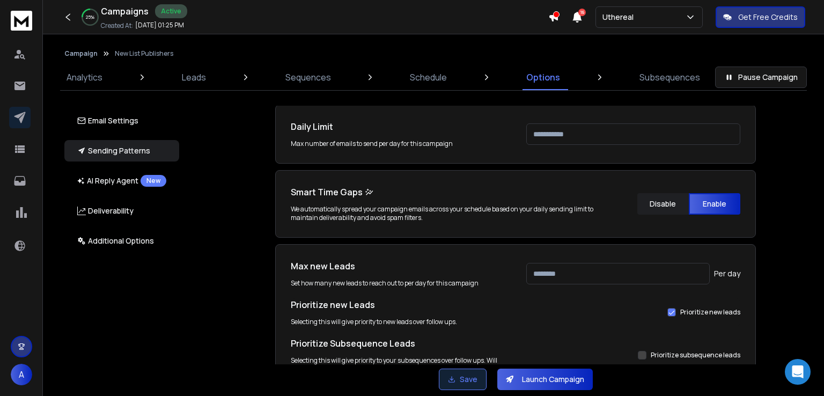
click at [450, 384] on button "Save" at bounding box center [463, 379] width 48 height 21
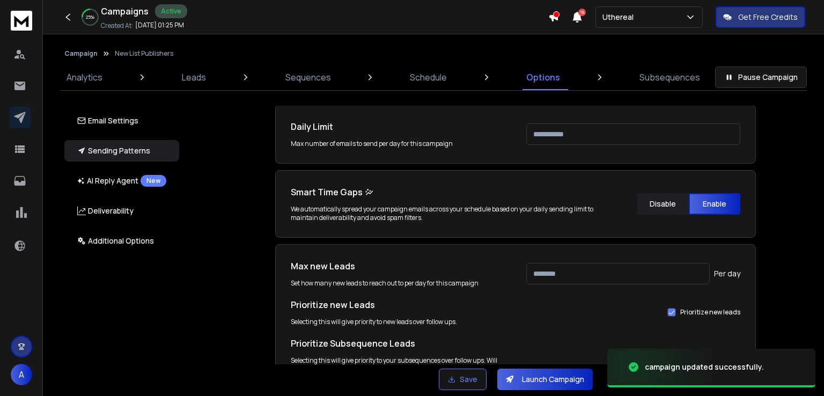
click at [532, 376] on button "Launch Campaign" at bounding box center [545, 379] width 96 height 21
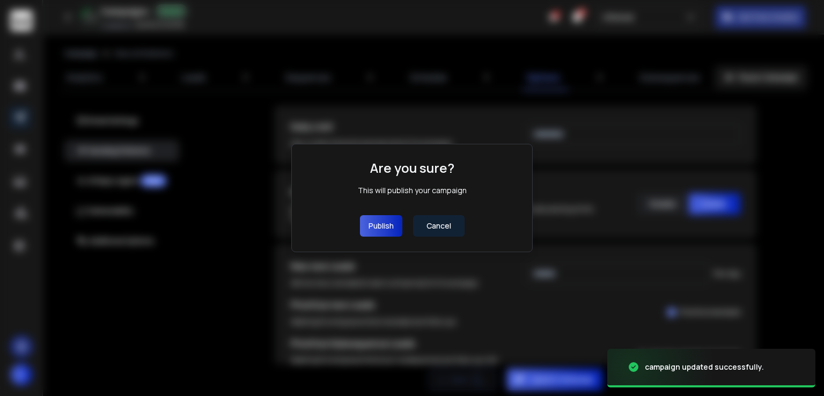
drag, startPoint x: 372, startPoint y: 226, endPoint x: 367, endPoint y: 213, distance: 14.0
click at [372, 221] on button "Publish" at bounding box center [381, 225] width 42 height 21
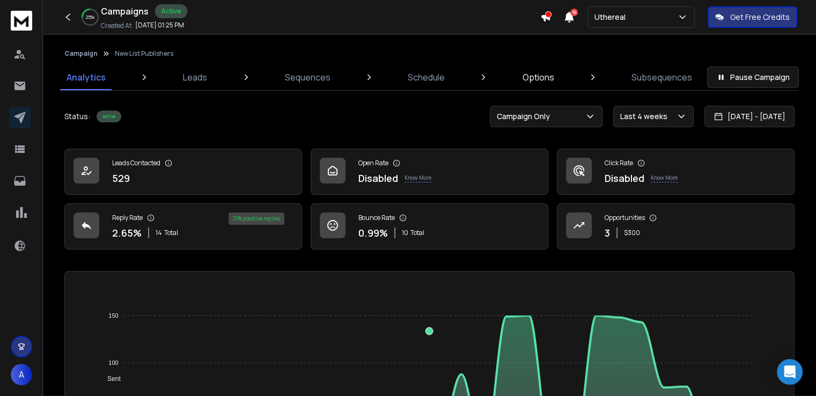
click at [537, 71] on p "Options" at bounding box center [539, 77] width 32 height 13
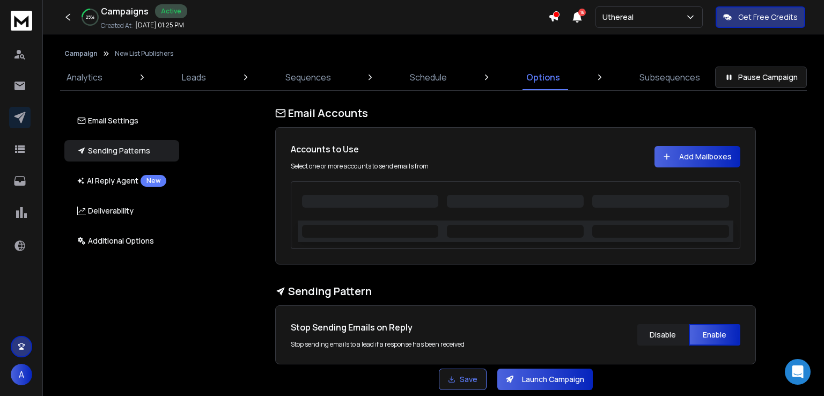
scroll to position [357, 0]
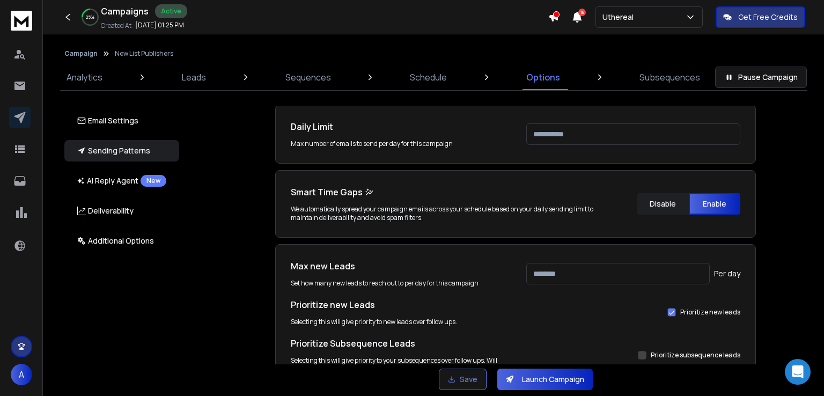
click at [57, 13] on div "25 % Campaigns Active Created At: Aug 22, 2025, 01:25 PM 16 Uthereal Get Free C…" at bounding box center [412, 17] width 824 height 34
click at [71, 20] on icon at bounding box center [68, 17] width 10 height 10
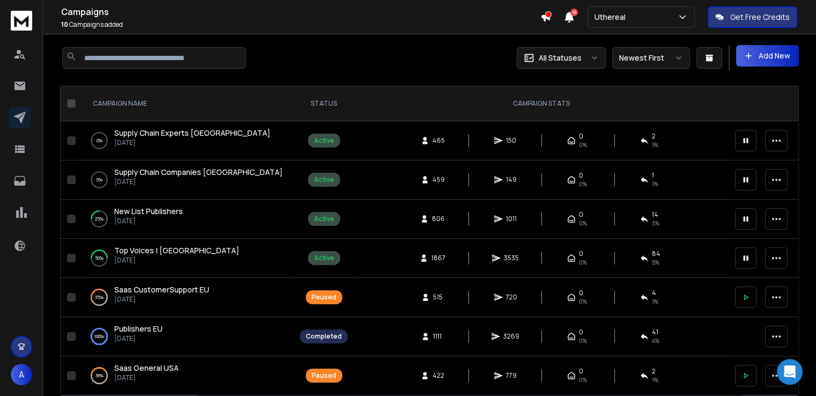
click at [182, 253] on div "50 % Top Voices | USA 2 months ago" at bounding box center [187, 258] width 192 height 26
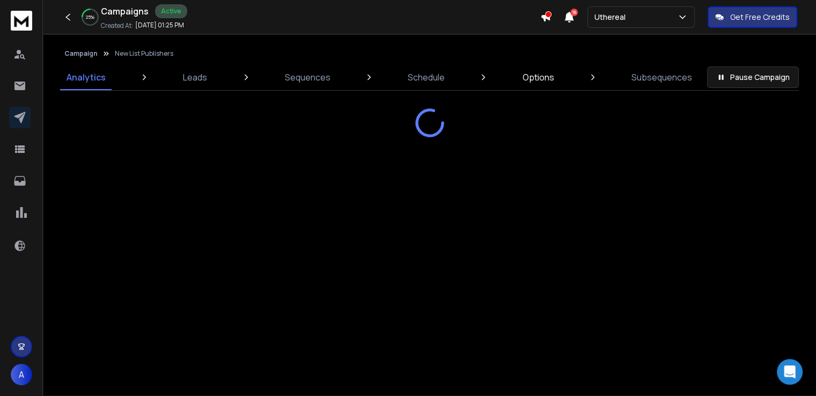
click at [558, 76] on link "Options" at bounding box center [538, 77] width 45 height 26
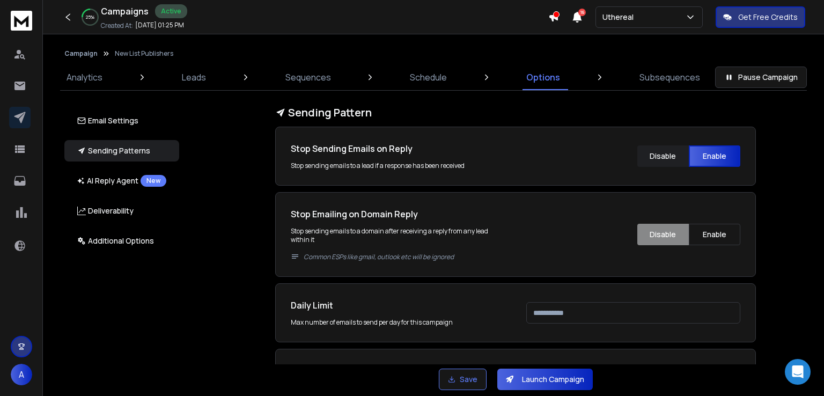
scroll to position [357, 0]
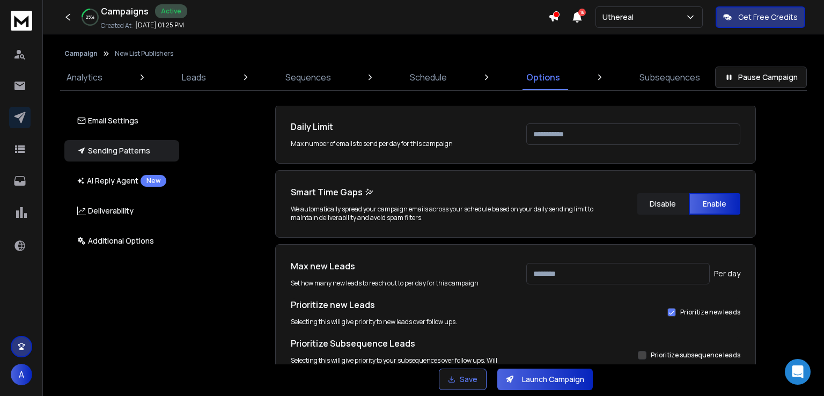
drag, startPoint x: 511, startPoint y: 135, endPoint x: 476, endPoint y: 135, distance: 34.9
click at [477, 135] on div "Daily Limit Max number of emails to send per day for this campaign **" at bounding box center [516, 134] width 450 height 28
type input "**"
drag, startPoint x: 532, startPoint y: 270, endPoint x: 511, endPoint y: 268, distance: 21.1
click at [511, 269] on div "Max new Leads Set how many new leads to reach out to per day for this campaign …" at bounding box center [516, 274] width 450 height 28
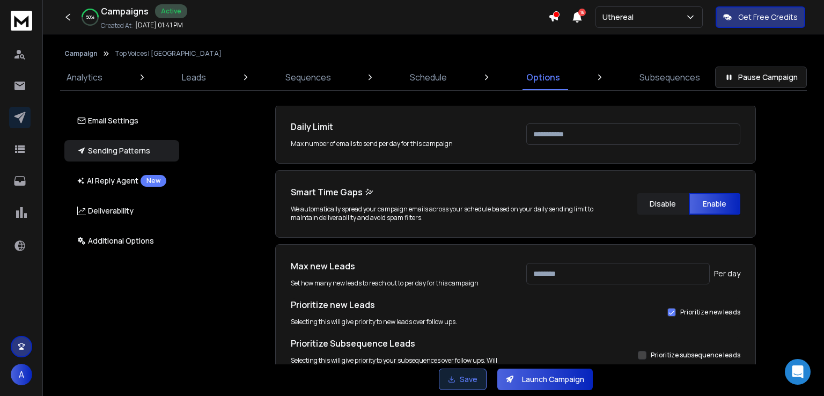
type input "**"
click at [466, 376] on button "Save" at bounding box center [463, 379] width 48 height 21
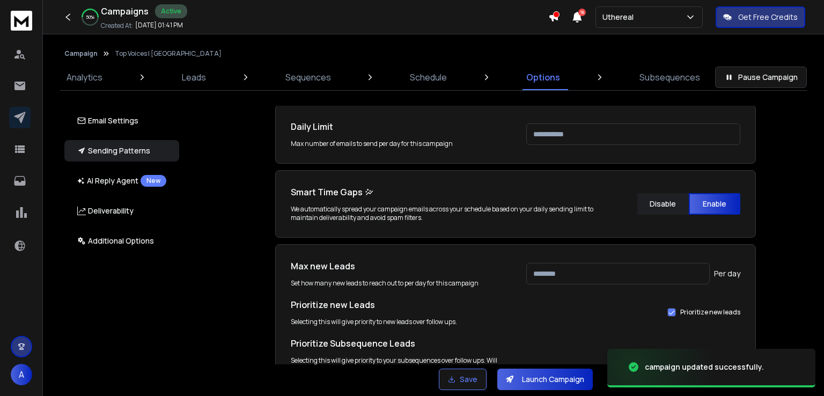
click at [526, 378] on button "Launch Campaign" at bounding box center [545, 379] width 96 height 21
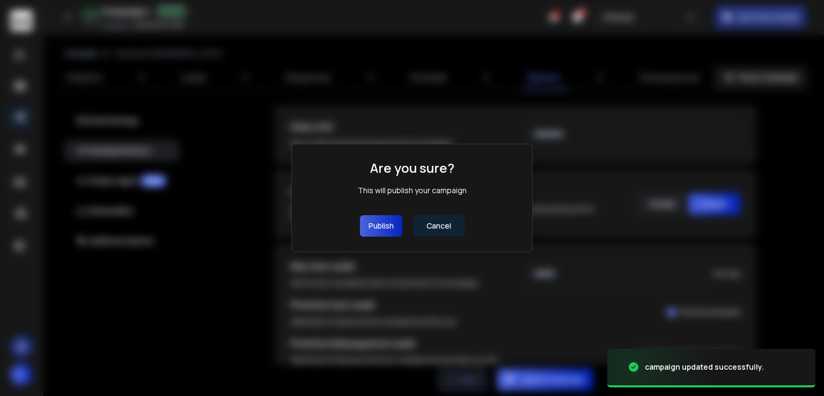
click at [368, 223] on button "Publish" at bounding box center [381, 225] width 42 height 21
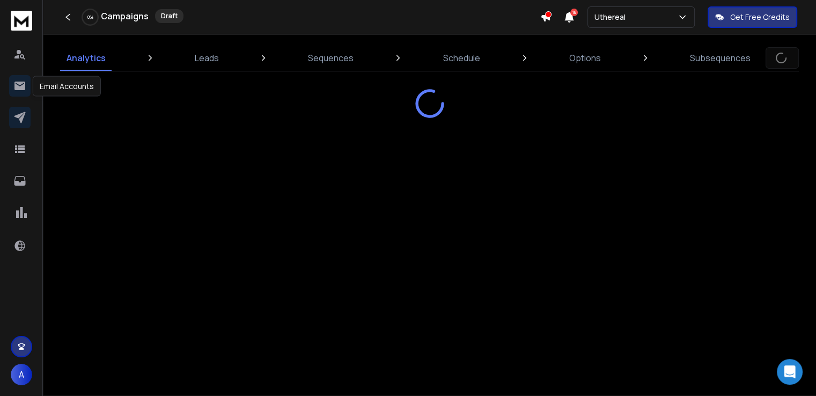
click at [18, 83] on icon at bounding box center [19, 86] width 11 height 9
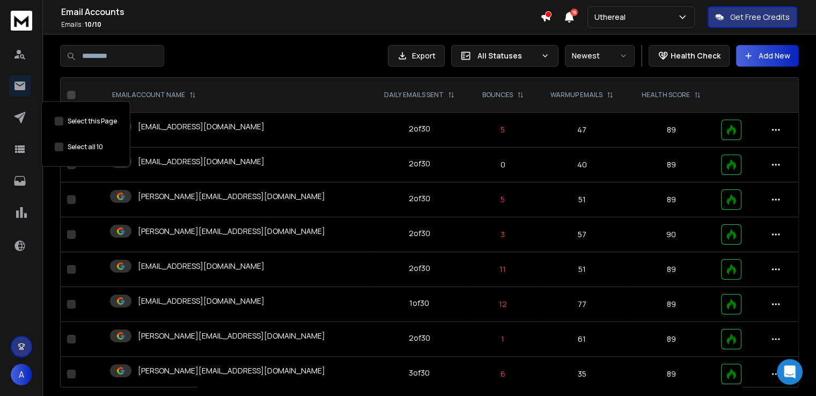
click at [70, 91] on button "Select this Page" at bounding box center [71, 95] width 9 height 9
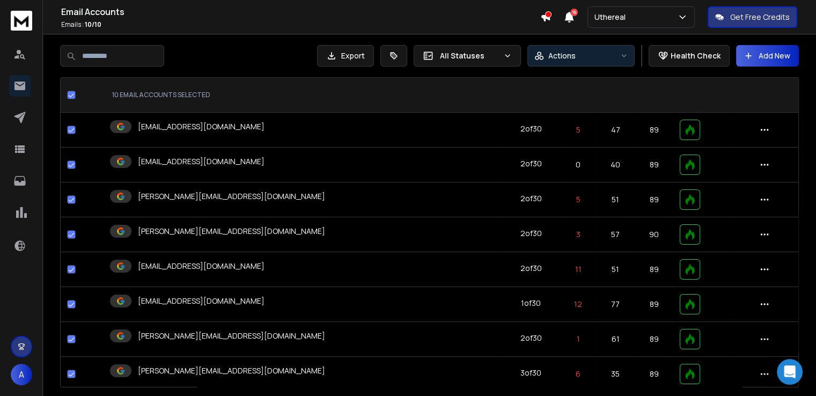
click at [620, 54] on button "Actions" at bounding box center [581, 55] width 107 height 21
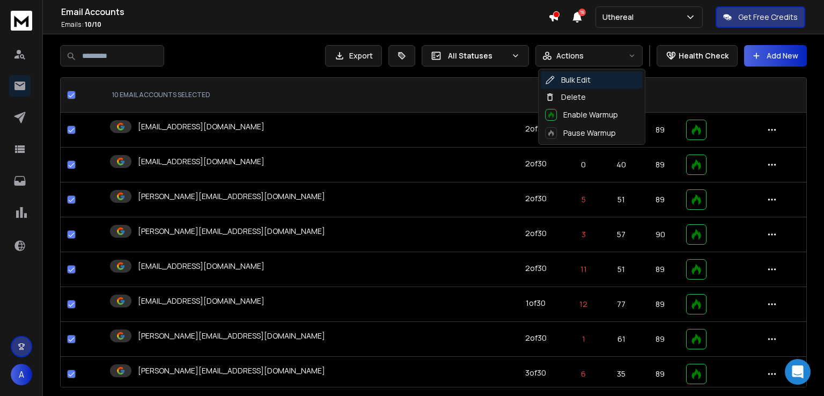
click at [603, 81] on div "Bulk Edit" at bounding box center [592, 79] width 102 height 17
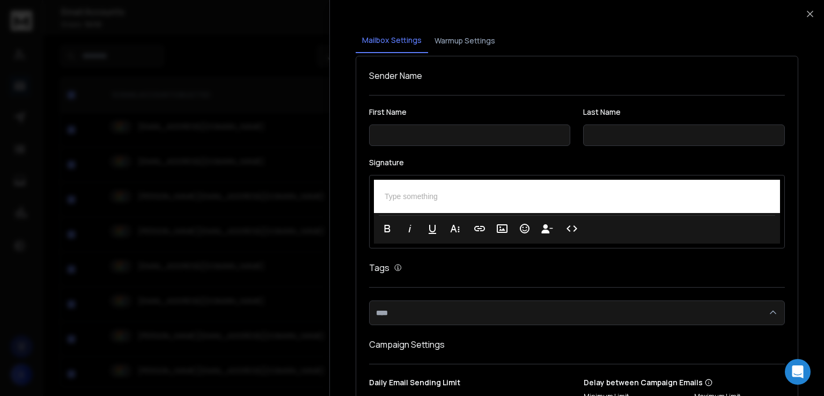
scroll to position [179, 0]
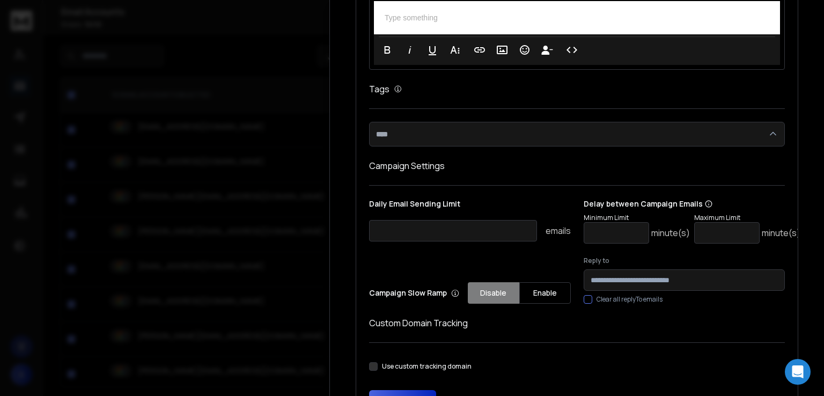
click at [472, 228] on input "number" at bounding box center [452, 230] width 167 height 21
type input "**"
click at [420, 390] on button "Save" at bounding box center [402, 400] width 67 height 21
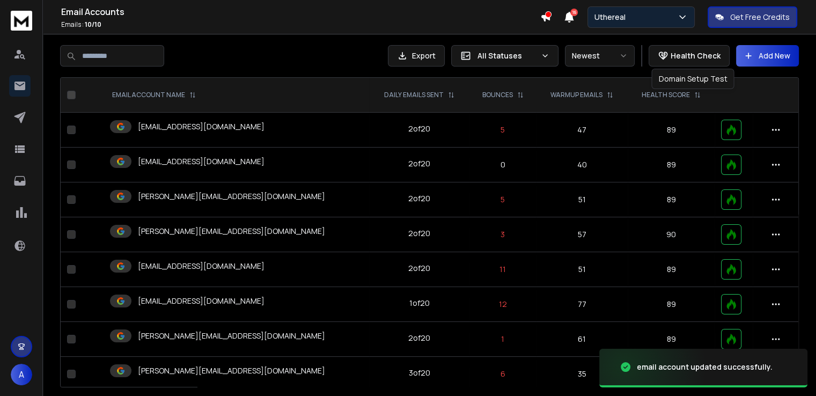
click at [672, 12] on div "Uthereal" at bounding box center [641, 17] width 93 height 11
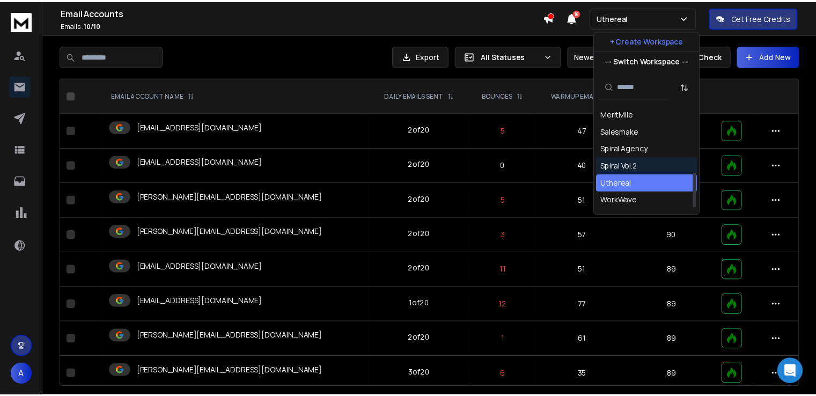
scroll to position [219, 0]
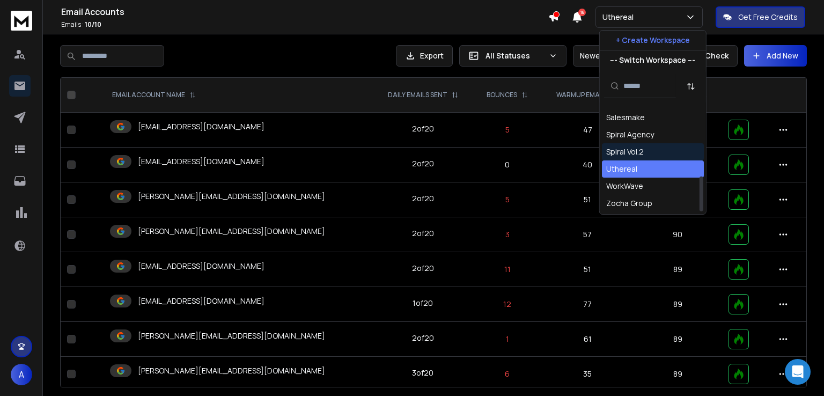
drag, startPoint x: 704, startPoint y: 184, endPoint x: 687, endPoint y: 199, distance: 22.0
click at [699, 199] on div at bounding box center [701, 158] width 5 height 107
click at [669, 156] on div "Spiral Vol.2" at bounding box center [653, 151] width 102 height 17
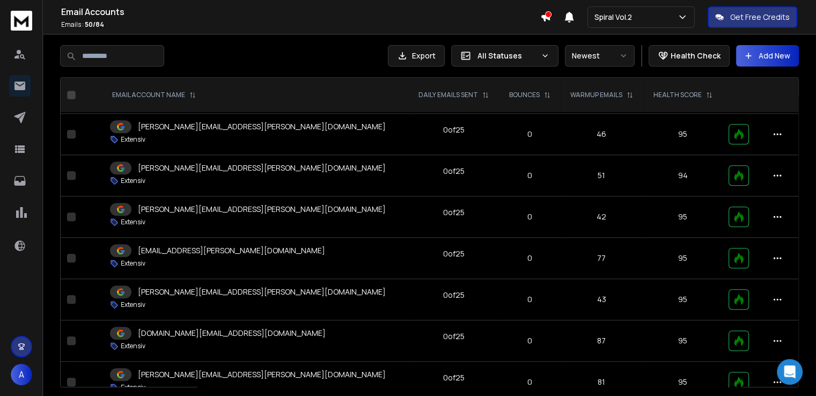
scroll to position [1812, 0]
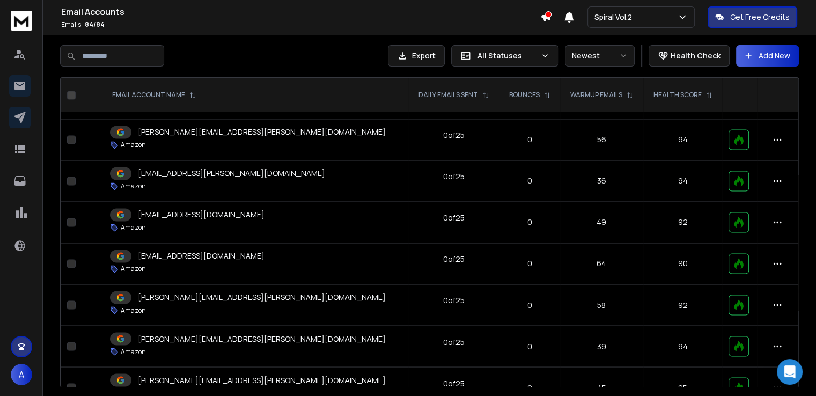
click at [29, 115] on link at bounding box center [19, 117] width 21 height 21
